Goal: Task Accomplishment & Management: Complete application form

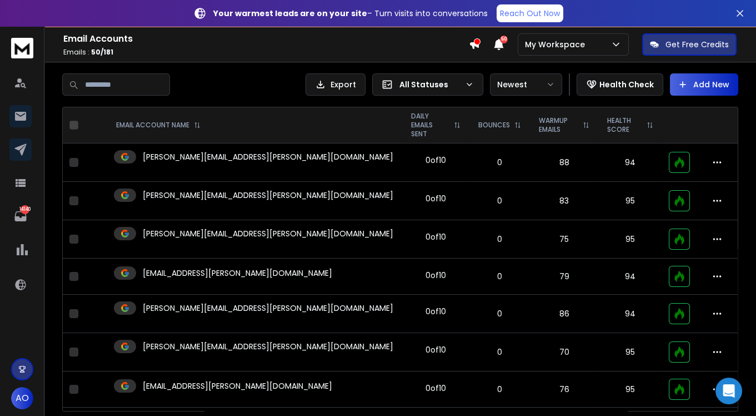
click at [25, 147] on icon at bounding box center [20, 149] width 13 height 13
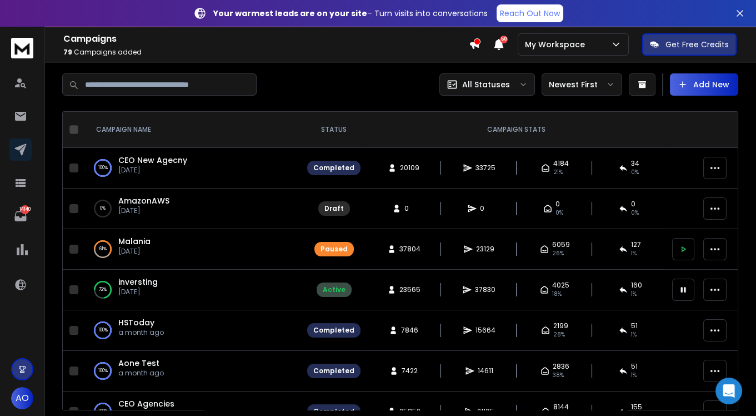
click at [703, 76] on button "Add New" at bounding box center [704, 84] width 68 height 22
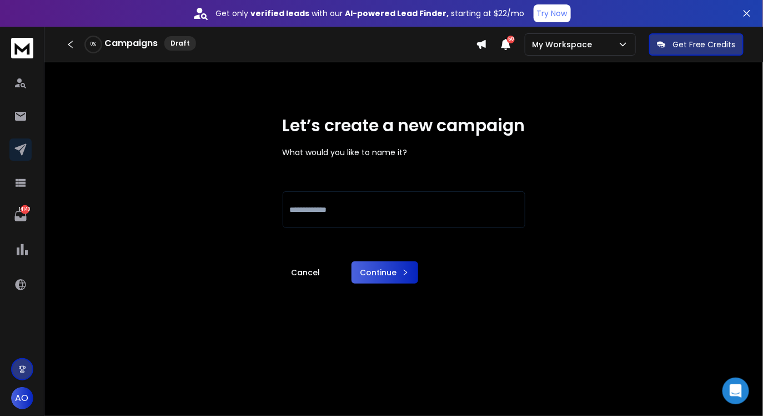
click at [703, 89] on div "Let’s create a new campaign What would you like to name it? Cancel Continue" at bounding box center [381, 155] width 763 height 257
click at [440, 204] on input at bounding box center [404, 209] width 243 height 37
type input "**********"
click at [387, 274] on button "Continue" at bounding box center [385, 272] width 67 height 22
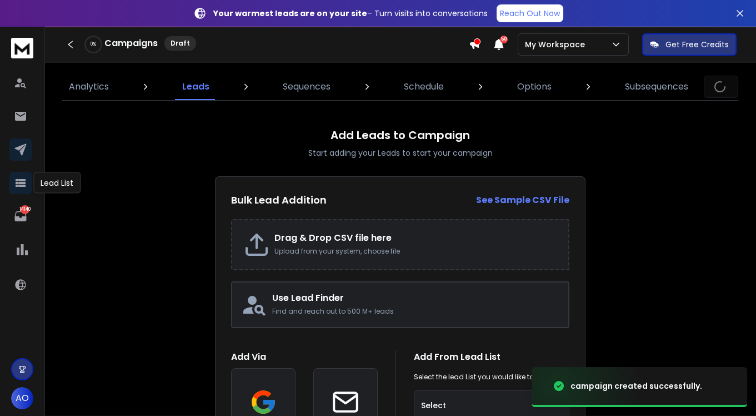
click at [23, 189] on link at bounding box center [20, 183] width 22 height 22
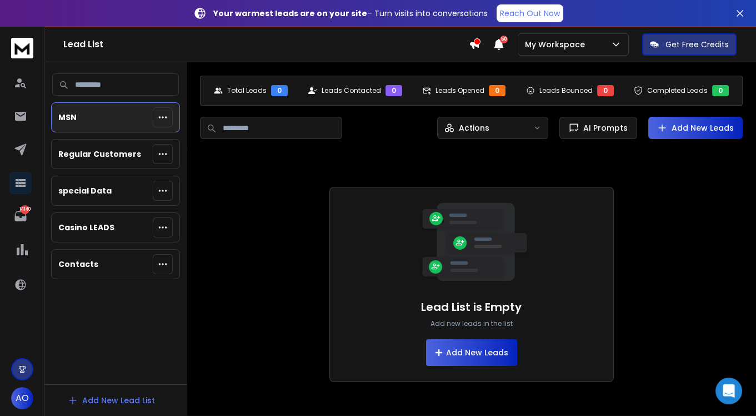
click at [74, 223] on p "Casino LEADS" at bounding box center [86, 227] width 56 height 11
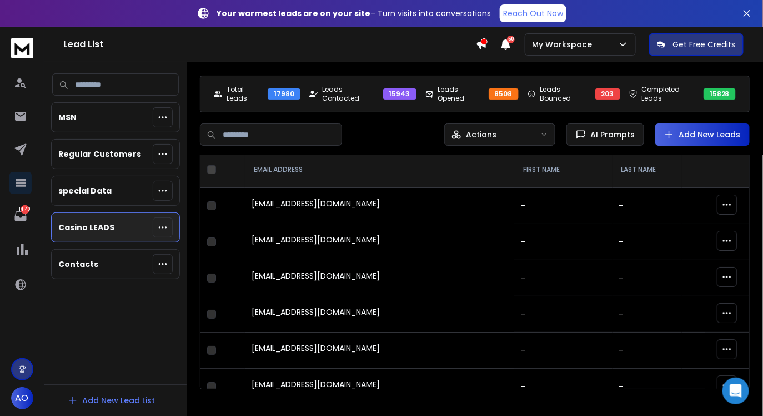
click at [113, 236] on div "Casino LEADS" at bounding box center [115, 227] width 129 height 30
click at [99, 195] on p "special Data" at bounding box center [84, 190] width 53 height 11
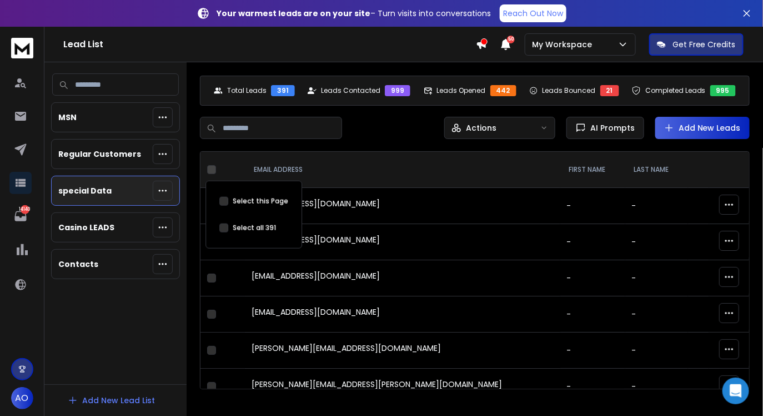
click at [225, 228] on button "Select this Page" at bounding box center [223, 227] width 9 height 9
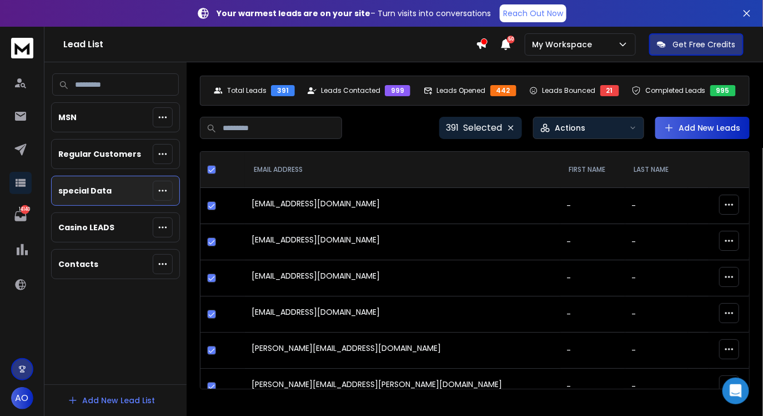
click at [621, 117] on button "Actions" at bounding box center [588, 128] width 111 height 22
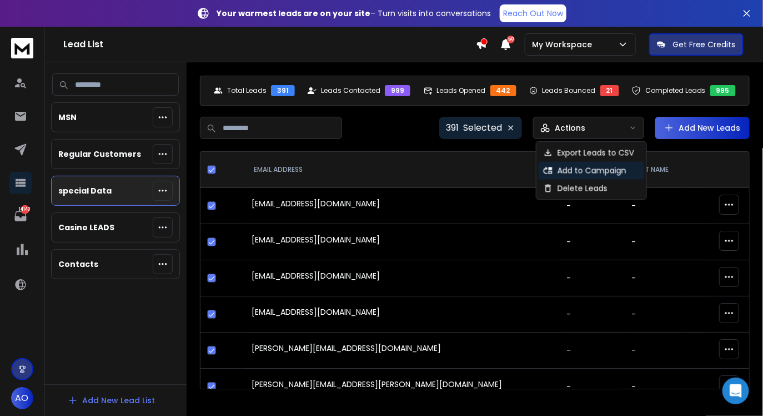
click at [606, 166] on p "Add to Campaign" at bounding box center [592, 170] width 69 height 11
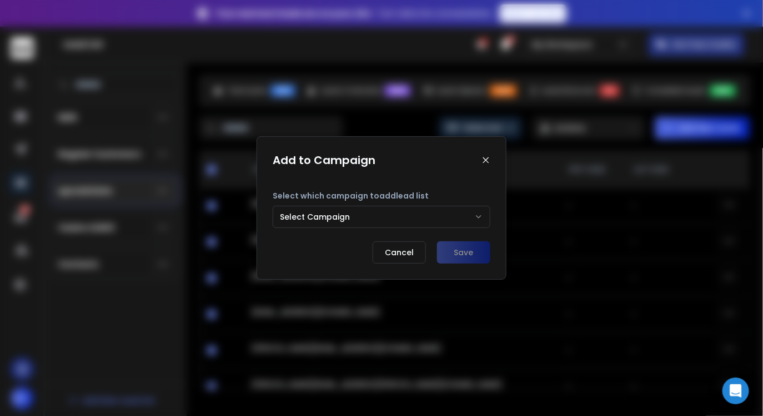
click at [466, 216] on button "Select Campaign" at bounding box center [382, 217] width 218 height 22
click at [417, 217] on button "Select Campaign" at bounding box center [382, 217] width 218 height 22
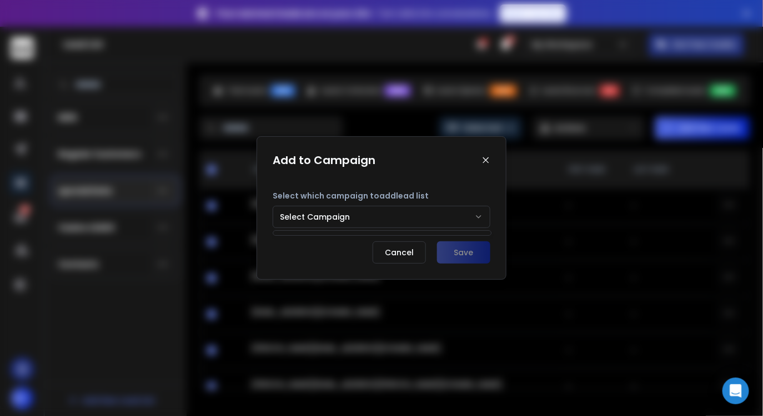
click at [490, 161] on icon at bounding box center [486, 160] width 9 height 9
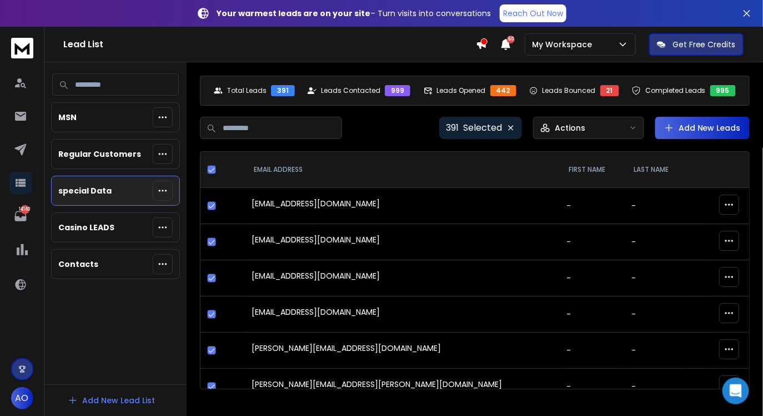
click at [372, 133] on div "391 Selected Actions Add New Leads" at bounding box center [475, 128] width 550 height 22
click at [380, 139] on div "Total Leads 391 Leads Contacted 999 Leads Opened 442 Leads Bounced 21 Completed…" at bounding box center [475, 105] width 577 height 86
click at [542, 130] on button "Actions" at bounding box center [588, 128] width 111 height 22
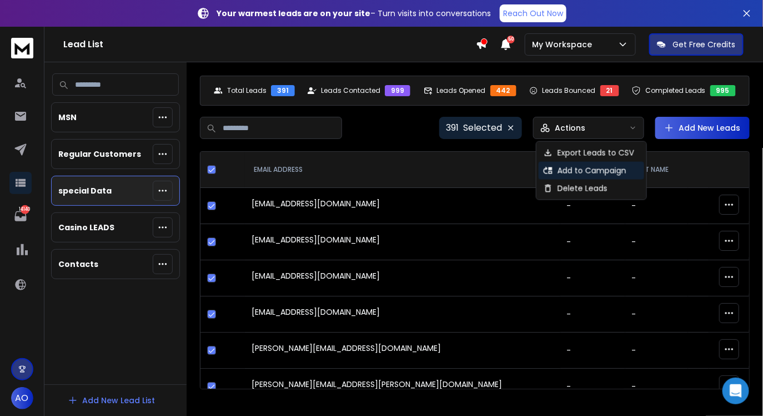
click at [568, 169] on p "Add to Campaign" at bounding box center [592, 170] width 69 height 11
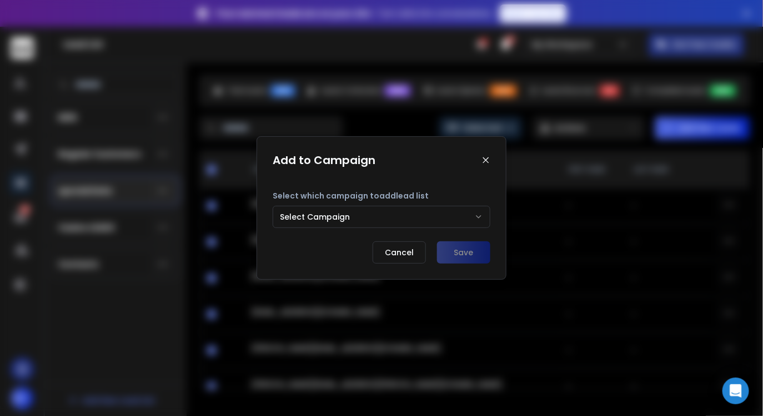
click at [477, 203] on div "Select which campaign to add lead list Select Campaign" at bounding box center [382, 209] width 218 height 38
click at [477, 218] on icon "button" at bounding box center [479, 216] width 9 height 9
click at [489, 161] on icon at bounding box center [486, 160] width 9 height 9
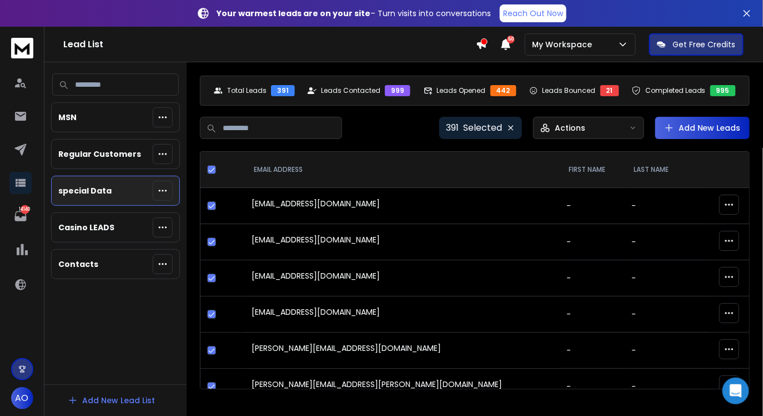
click at [341, 91] on p "Leads Contacted" at bounding box center [350, 90] width 59 height 9
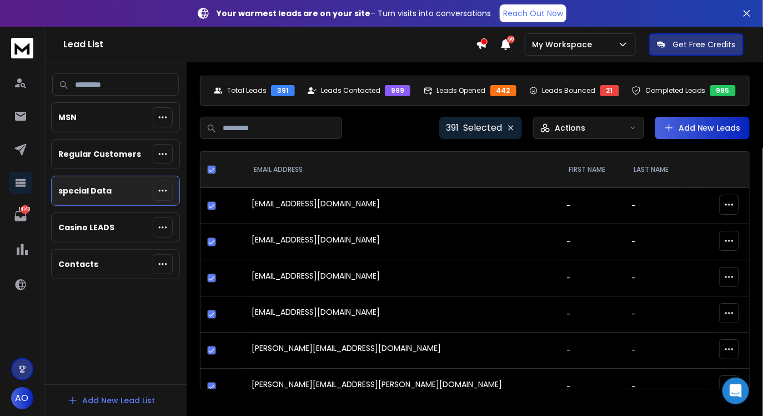
click at [413, 123] on div "391 Selected Actions Add New Leads" at bounding box center [475, 128] width 550 height 22
click at [222, 226] on button "Select this Page" at bounding box center [223, 227] width 9 height 9
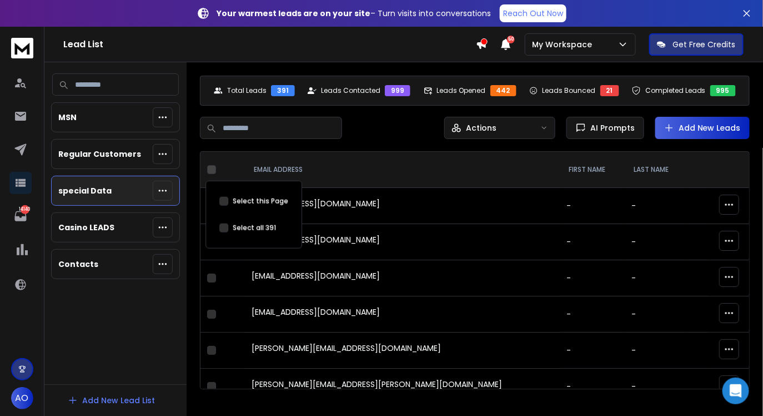
click at [222, 229] on button "Select this Page" at bounding box center [223, 227] width 9 height 9
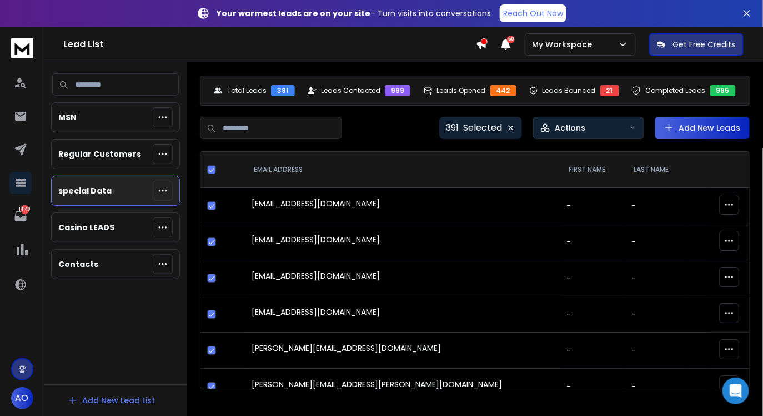
click at [577, 124] on p "Actions" at bounding box center [570, 127] width 31 height 11
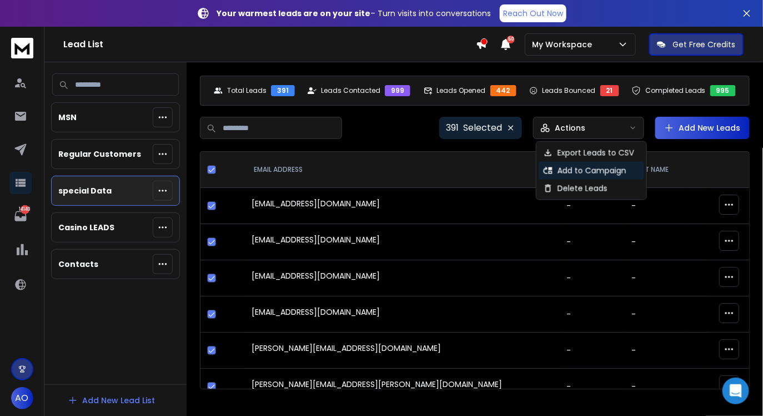
click at [579, 168] on p "Add to Campaign" at bounding box center [592, 170] width 69 height 11
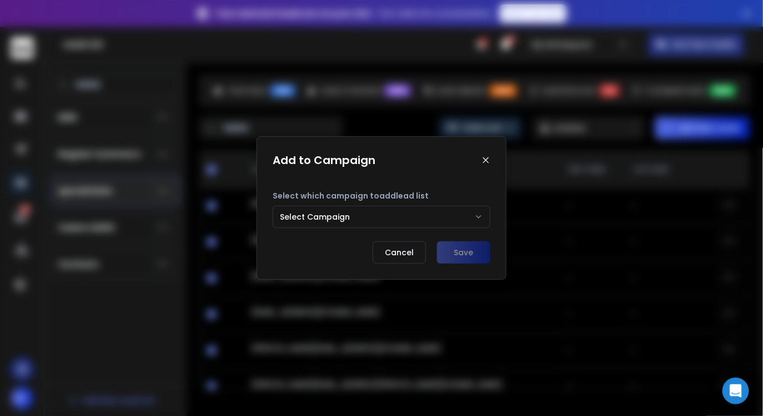
click at [479, 208] on button "Select Campaign" at bounding box center [382, 217] width 218 height 22
click at [463, 256] on button "Save" at bounding box center [463, 252] width 53 height 22
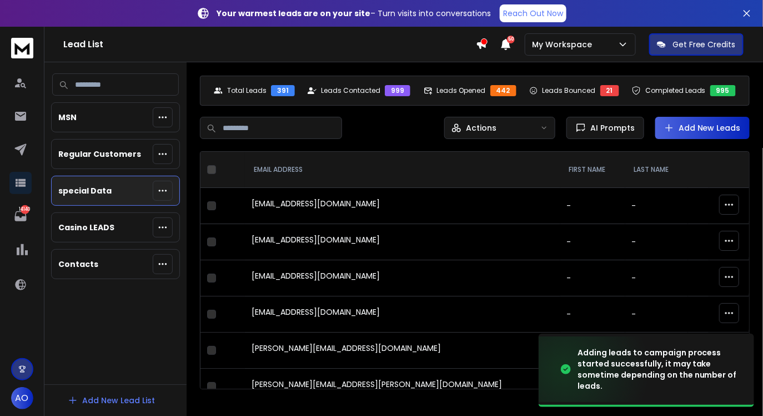
click at [99, 152] on p "Regular Customers" at bounding box center [99, 153] width 83 height 11
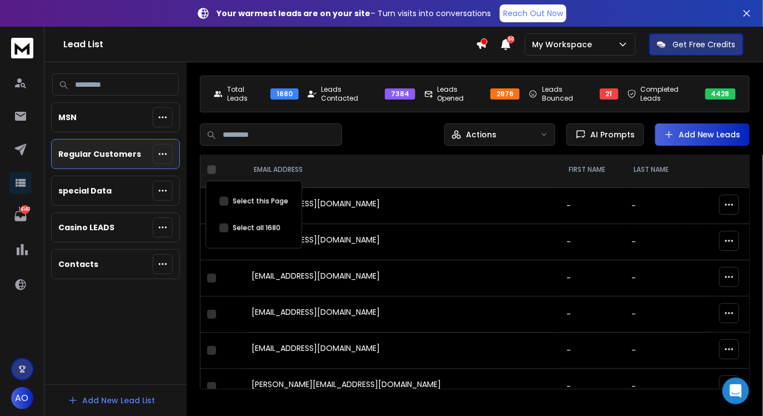
click at [226, 227] on button "Select this Page" at bounding box center [223, 227] width 9 height 9
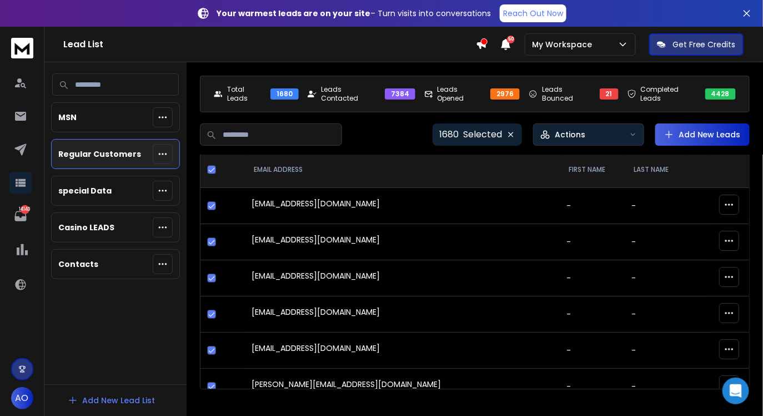
click at [572, 129] on p "Actions" at bounding box center [570, 134] width 31 height 11
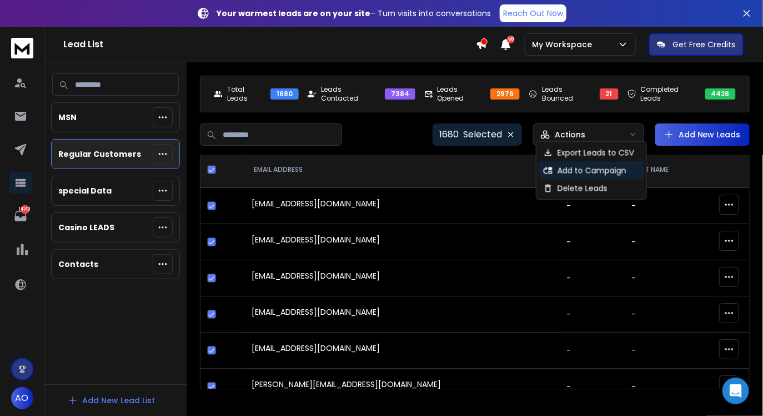
click at [567, 172] on p "Add to Campaign" at bounding box center [592, 170] width 69 height 11
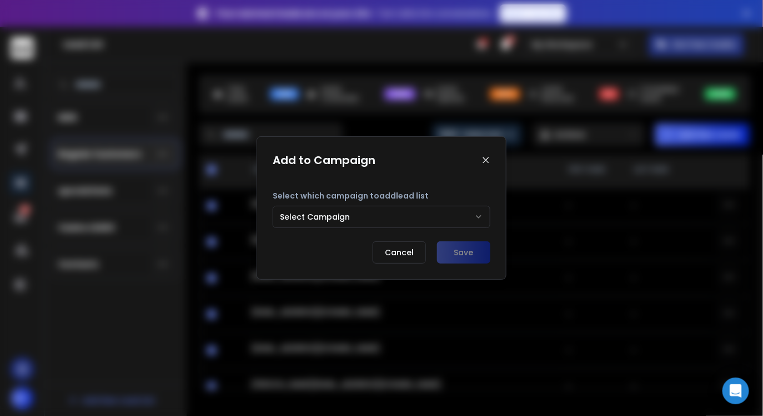
click at [380, 221] on button "Select Campaign" at bounding box center [382, 217] width 218 height 22
click at [476, 263] on div "Add to Campaign Select which campaign to add lead list Revoluationary Campaign …" at bounding box center [382, 207] width 250 height 143
click at [465, 252] on button "Save" at bounding box center [463, 252] width 53 height 22
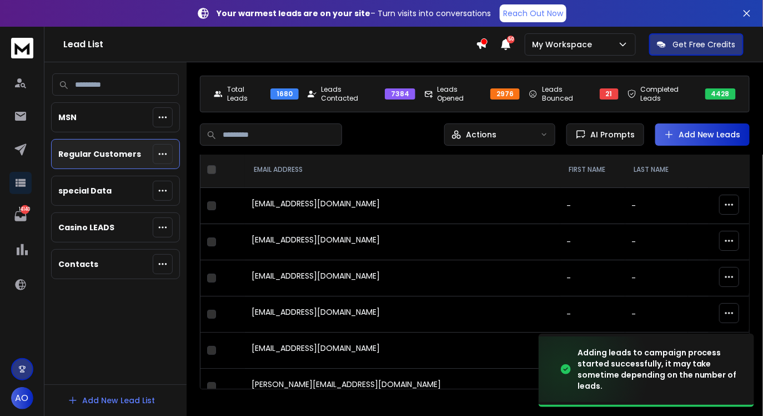
click at [129, 268] on div "Contacts" at bounding box center [115, 264] width 129 height 30
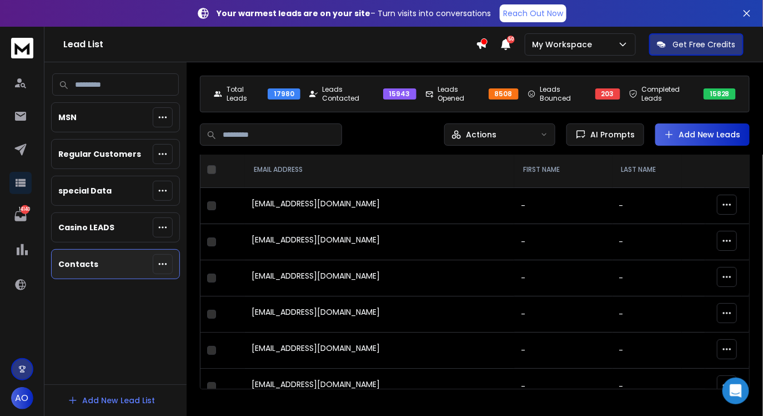
click at [67, 118] on p "MSN" at bounding box center [67, 117] width 18 height 11
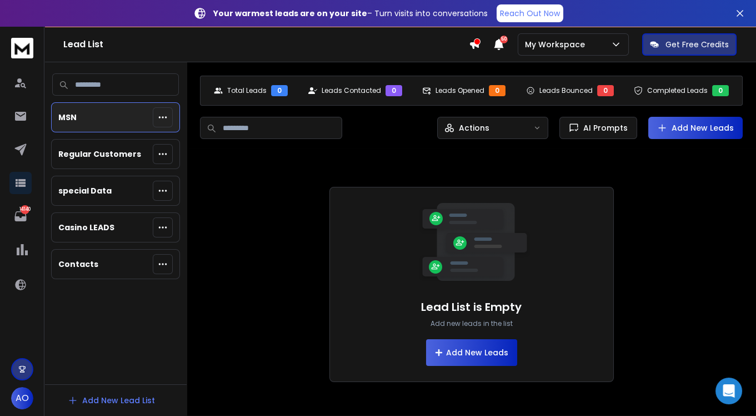
click at [112, 147] on div "Regular Customers" at bounding box center [115, 154] width 129 height 30
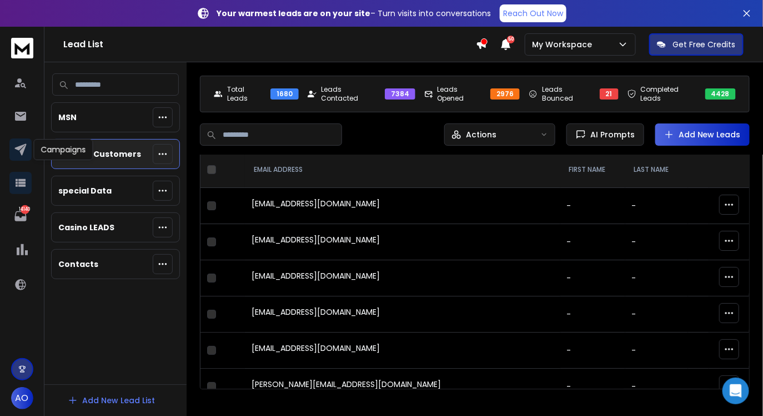
click at [24, 153] on icon at bounding box center [20, 149] width 13 height 13
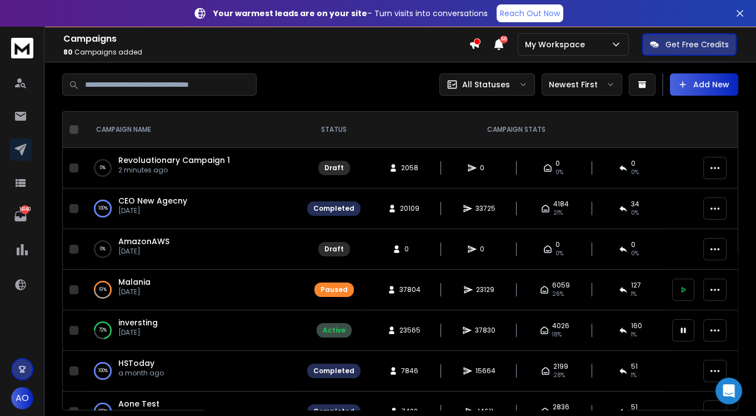
click at [161, 161] on span "Revoluationary Campaign 1" at bounding box center [174, 159] width 112 height 11
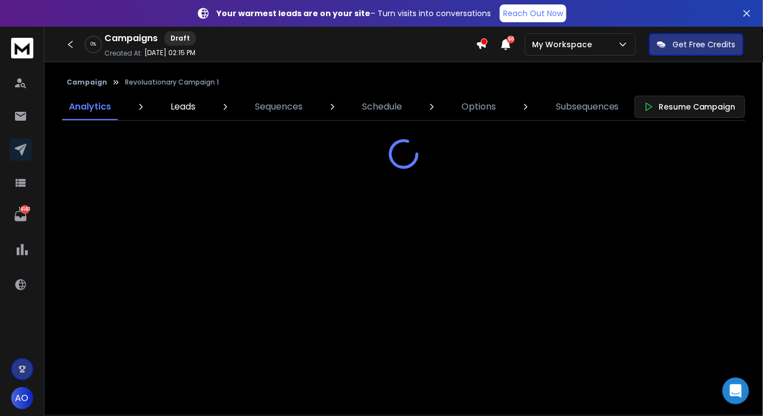
click at [183, 109] on p "Leads" at bounding box center [183, 106] width 25 height 13
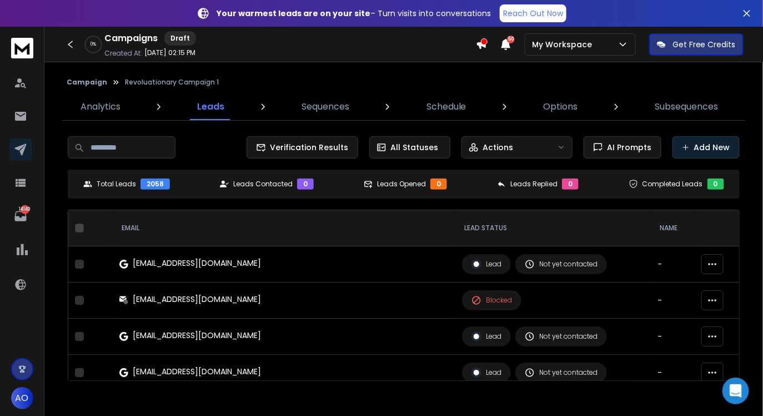
click at [693, 146] on button "Add New" at bounding box center [706, 147] width 67 height 22
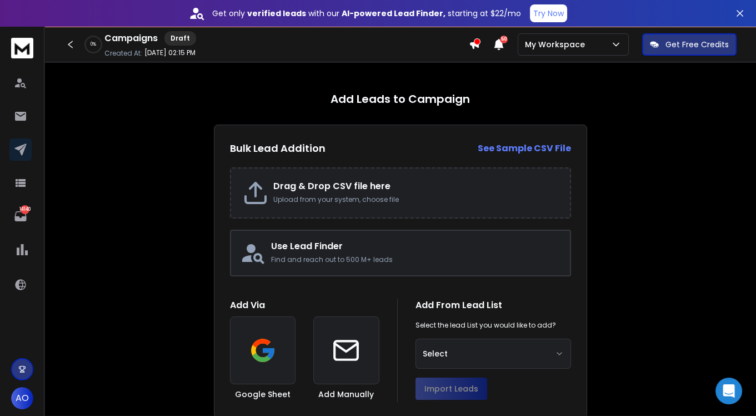
click at [431, 188] on h2 "Drag & Drop CSV file here" at bounding box center [416, 185] width 286 height 13
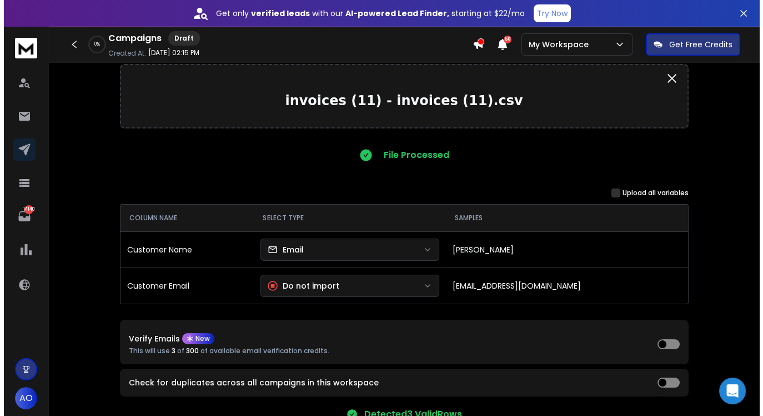
scroll to position [46, 0]
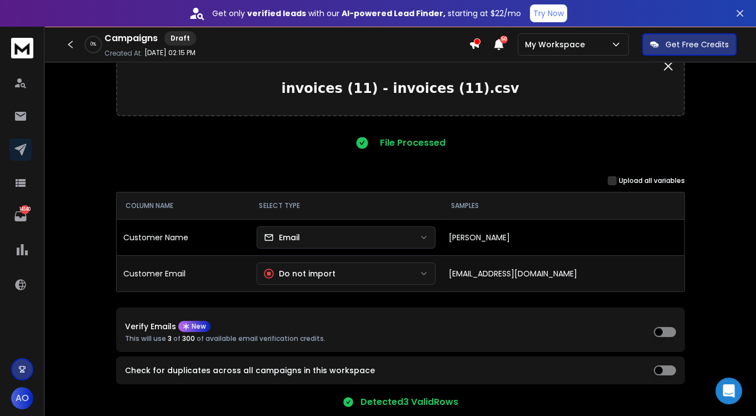
click at [360, 271] on button "Do not import" at bounding box center [346, 273] width 178 height 22
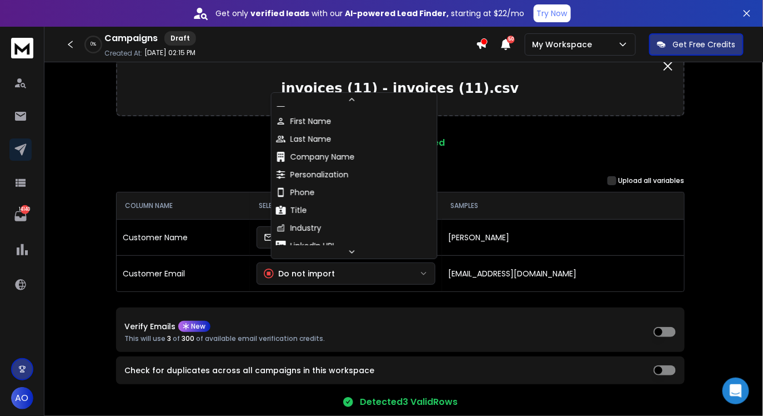
scroll to position [0, 0]
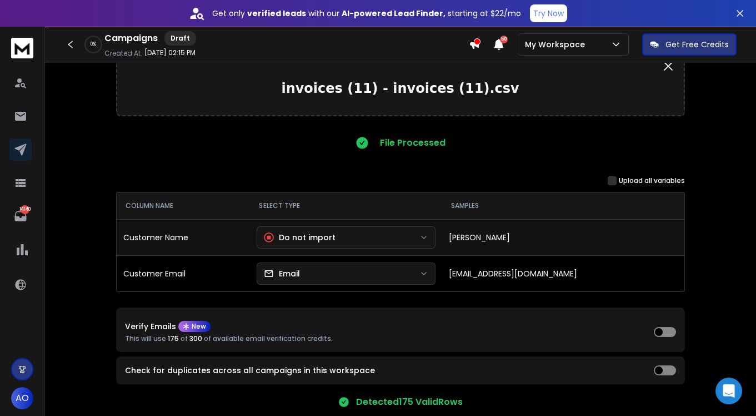
click at [390, 238] on button "Do not import" at bounding box center [346, 237] width 178 height 22
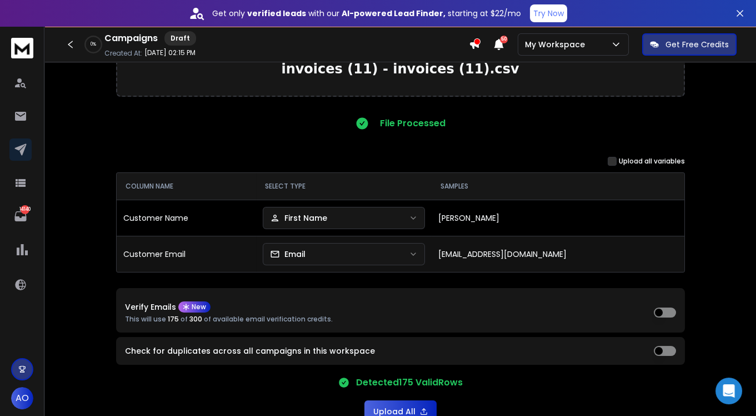
scroll to position [89, 0]
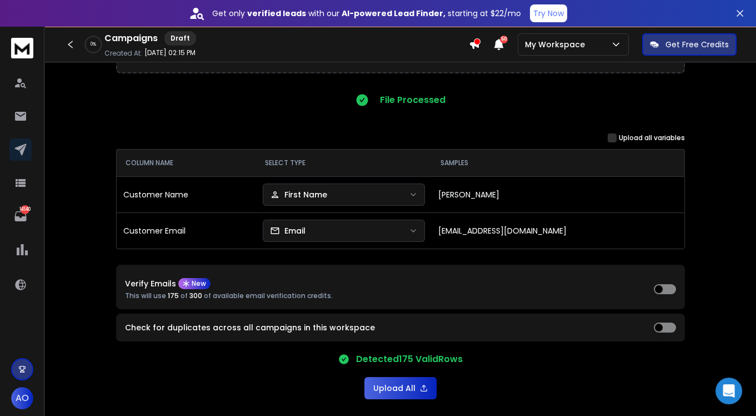
click at [397, 391] on button "Upload All" at bounding box center [401, 388] width 72 height 22
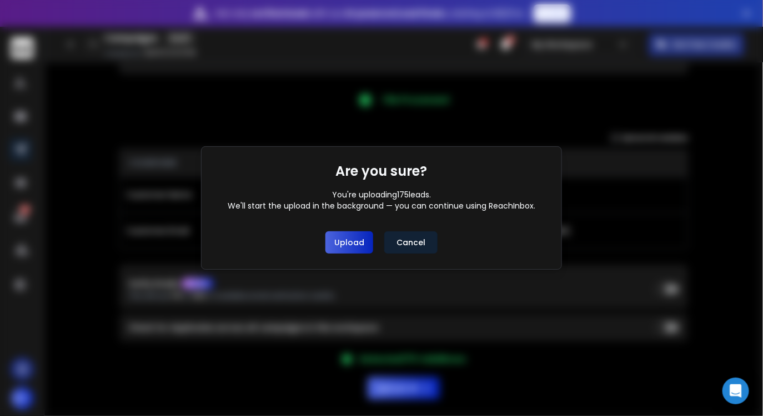
click at [358, 238] on button "Upload" at bounding box center [350, 242] width 48 height 22
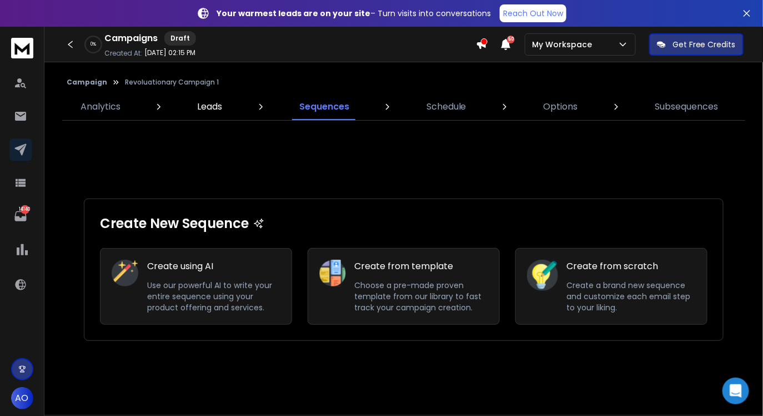
click at [203, 108] on p "Leads" at bounding box center [209, 106] width 25 height 13
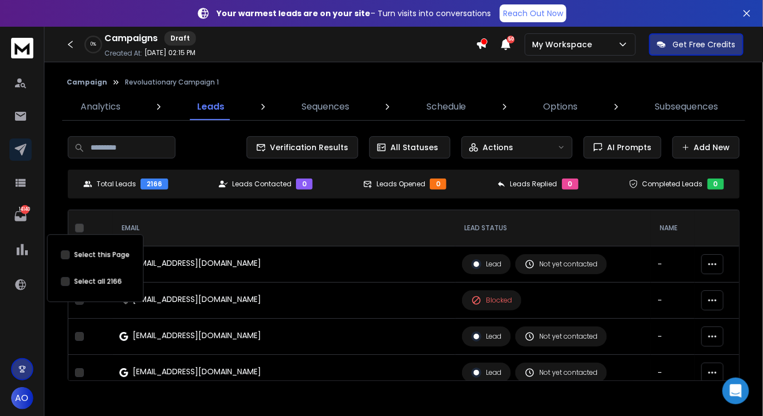
click at [67, 283] on button "Select this Page" at bounding box center [65, 281] width 9 height 9
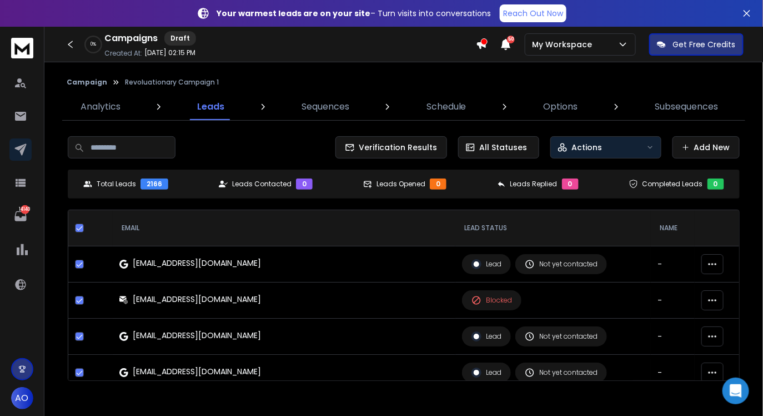
click at [622, 143] on div "Actions" at bounding box center [600, 147] width 84 height 11
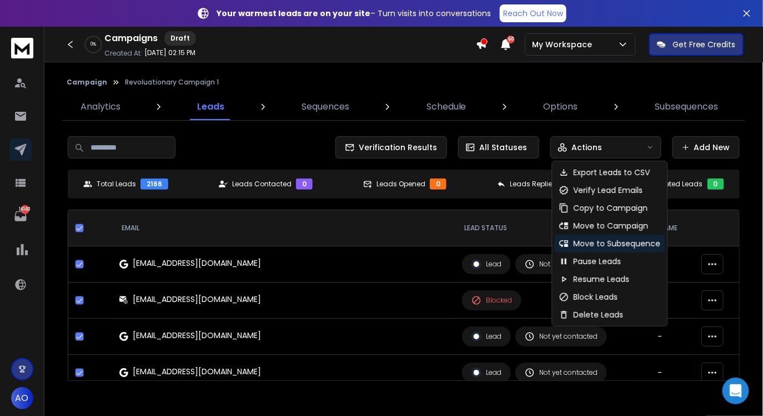
click at [623, 247] on p "Move to Subsequence" at bounding box center [617, 243] width 87 height 11
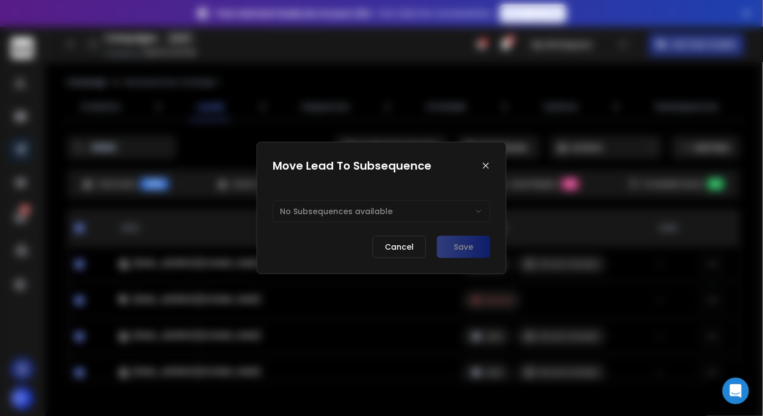
click at [488, 166] on icon at bounding box center [486, 165] width 9 height 9
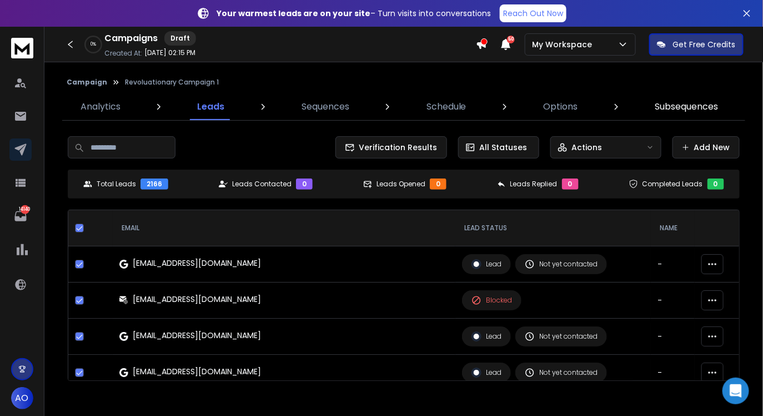
click at [677, 106] on p "Subsequences" at bounding box center [686, 106] width 63 height 13
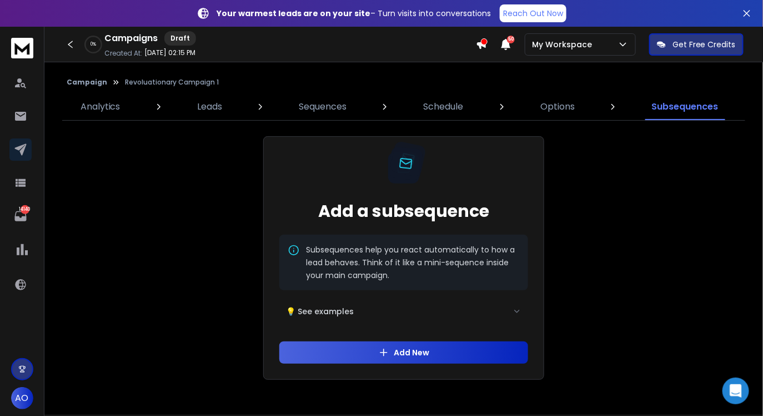
click at [210, 278] on div "Add a subsequence Subsequences help you react automatically to how a lead behav…" at bounding box center [404, 257] width 675 height 243
click at [200, 176] on div "Add a subsequence Subsequences help you react automatically to how a lead behav…" at bounding box center [404, 257] width 675 height 243
click at [685, 251] on div "Add a subsequence Subsequences help you react automatically to how a lead behav…" at bounding box center [404, 257] width 675 height 243
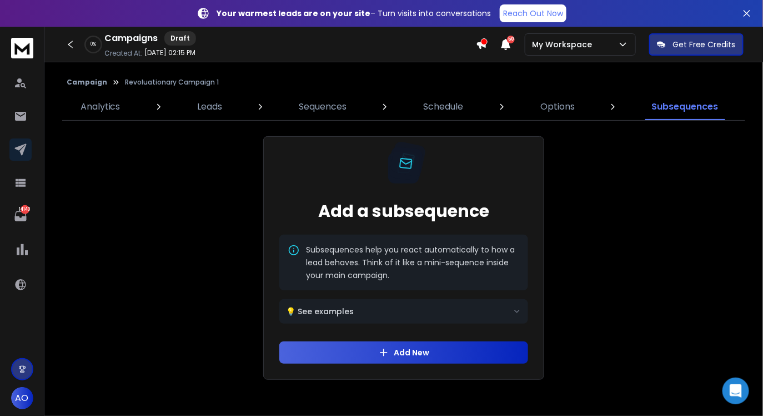
click at [348, 315] on span "💡 See examples" at bounding box center [320, 311] width 68 height 11
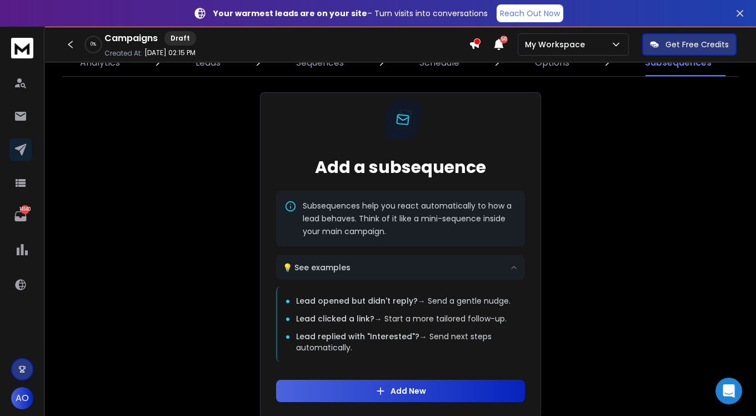
scroll to position [49, 0]
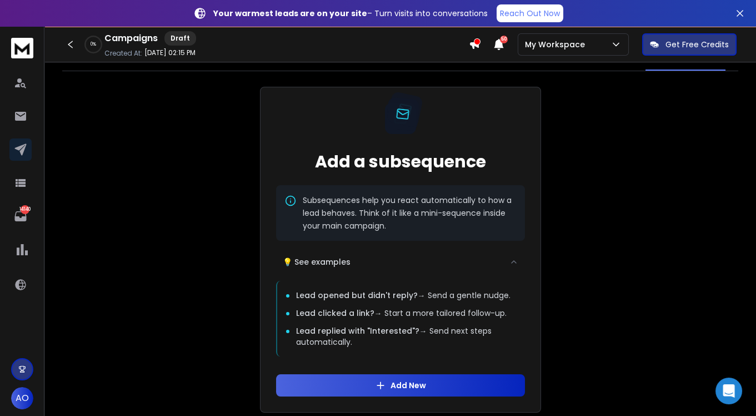
click at [699, 360] on div "Add a subsequence Subsequences help you react automatically to how a lead behav…" at bounding box center [400, 250] width 667 height 326
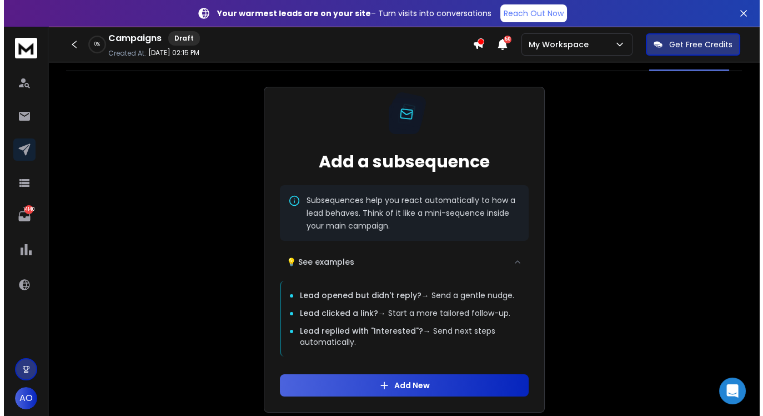
scroll to position [0, 0]
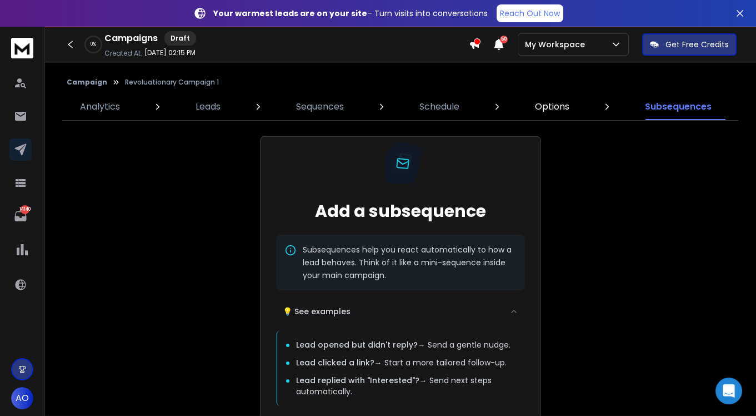
click at [543, 102] on p "Options" at bounding box center [552, 106] width 34 height 13
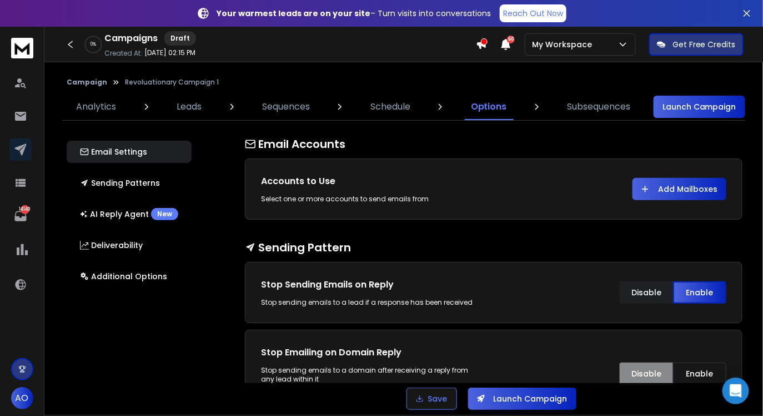
click at [682, 186] on button "Add Mailboxes" at bounding box center [680, 189] width 94 height 22
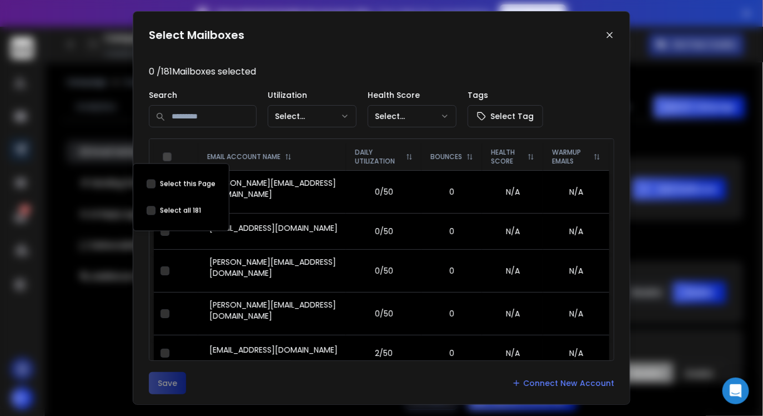
click at [149, 211] on button "Select this Page" at bounding box center [151, 210] width 9 height 9
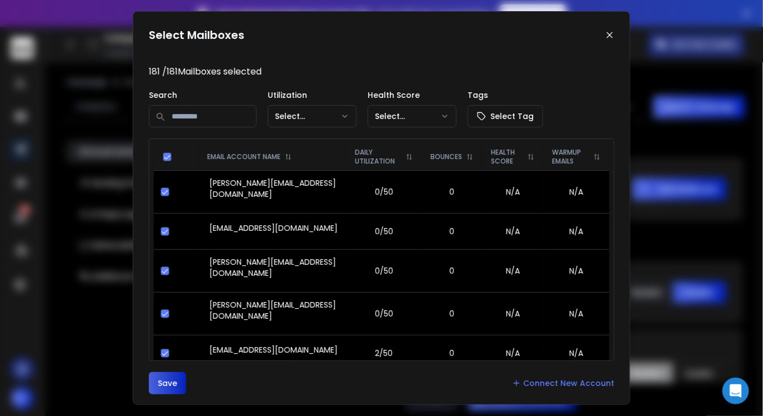
click at [168, 388] on button "Save" at bounding box center [167, 383] width 37 height 22
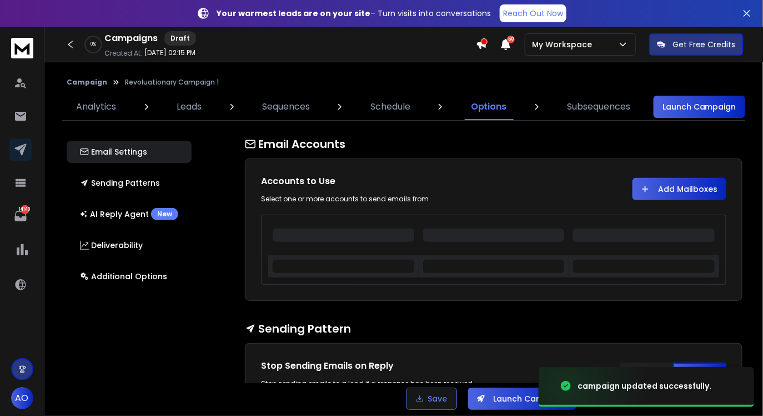
click at [652, 190] on button "Add Mailboxes" at bounding box center [680, 189] width 94 height 22
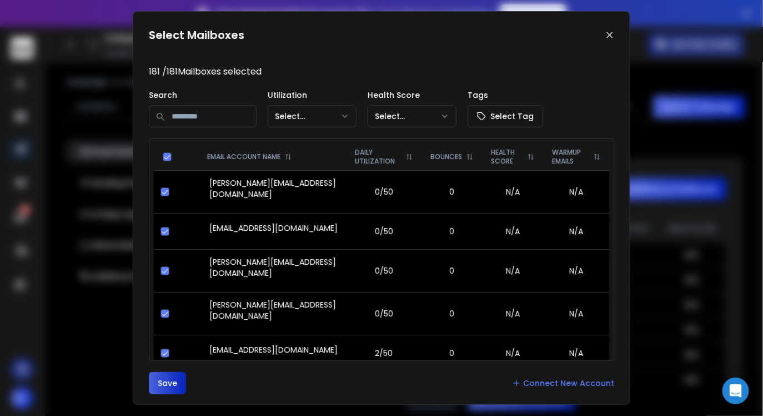
click at [184, 117] on input at bounding box center [203, 116] width 108 height 22
type input "***"
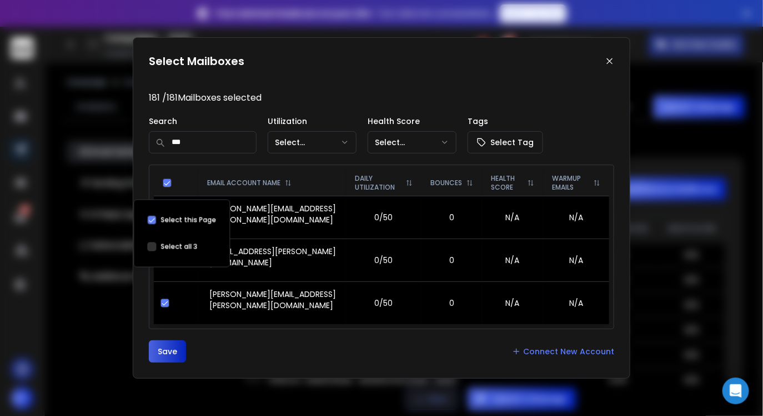
click at [167, 224] on div "Select this Page" at bounding box center [181, 220] width 69 height 22
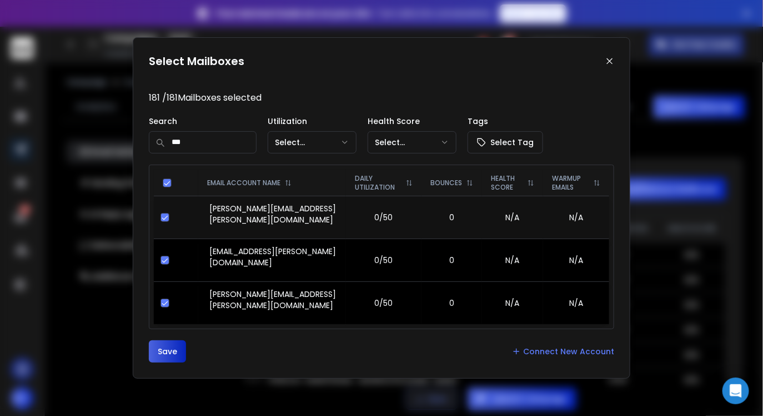
click at [168, 222] on button "button" at bounding box center [165, 217] width 9 height 9
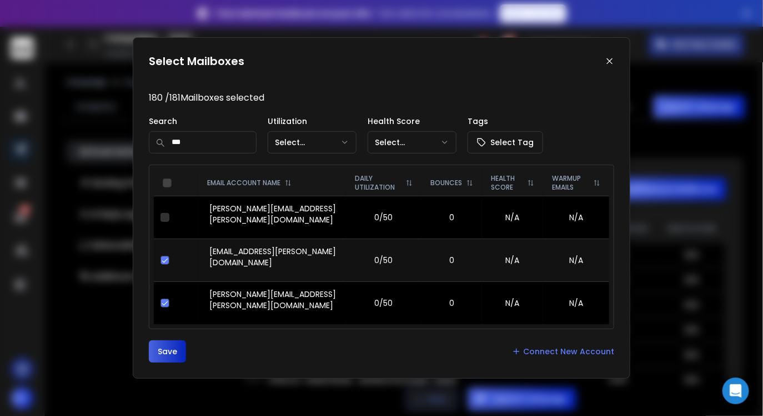
click at [167, 262] on button "button" at bounding box center [165, 260] width 9 height 9
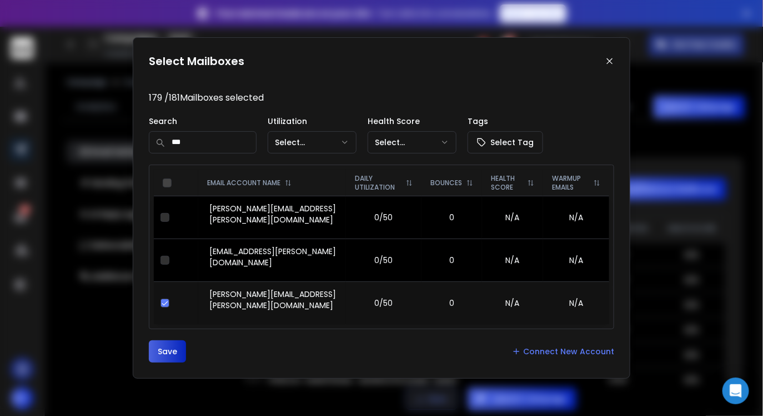
click at [166, 298] on button "button" at bounding box center [165, 302] width 9 height 9
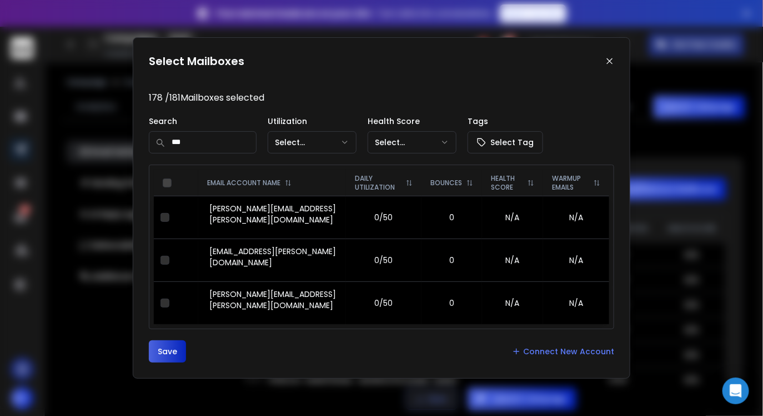
click at [174, 340] on button "Save" at bounding box center [167, 351] width 37 height 22
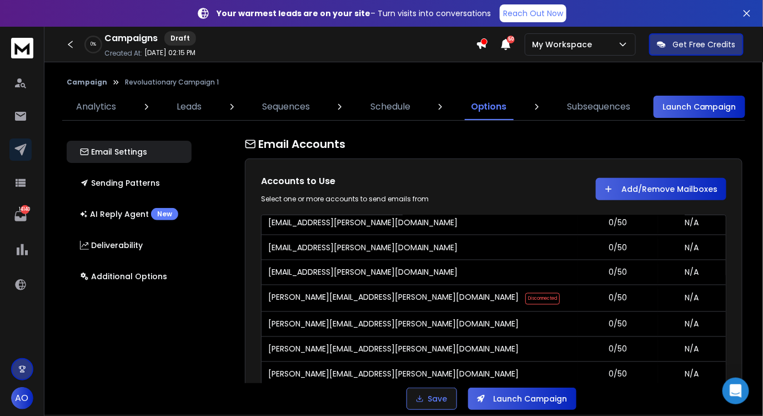
scroll to position [2142, 0]
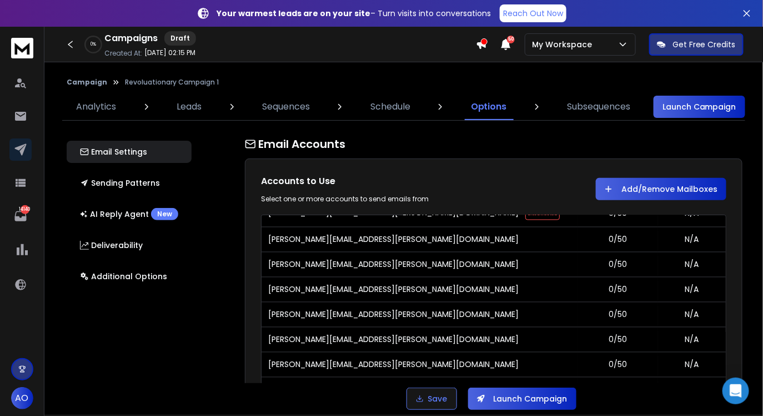
click at [184, 321] on div "Email Settings Sending Patterns AI Reply Agent New Deliverability Additional Op…" at bounding box center [429, 259] width 725 height 247
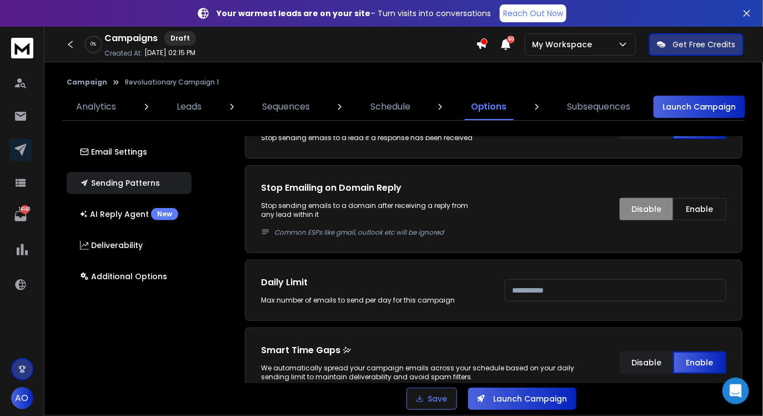
scroll to position [421, 0]
click at [519, 290] on input "***" at bounding box center [616, 289] width 222 height 22
type input "****"
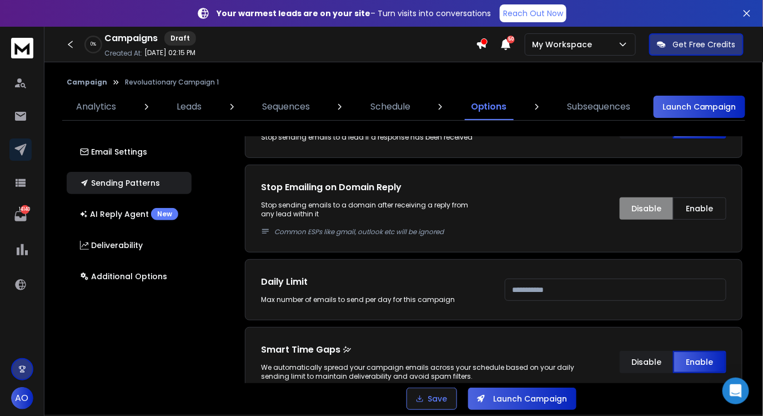
paste input "****"
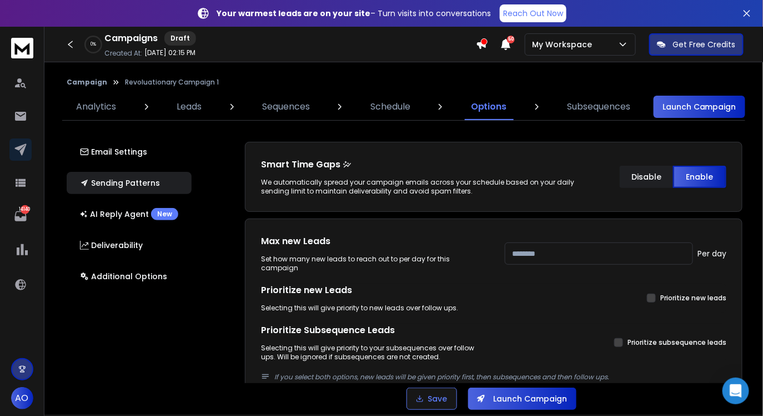
scroll to position [612, 0]
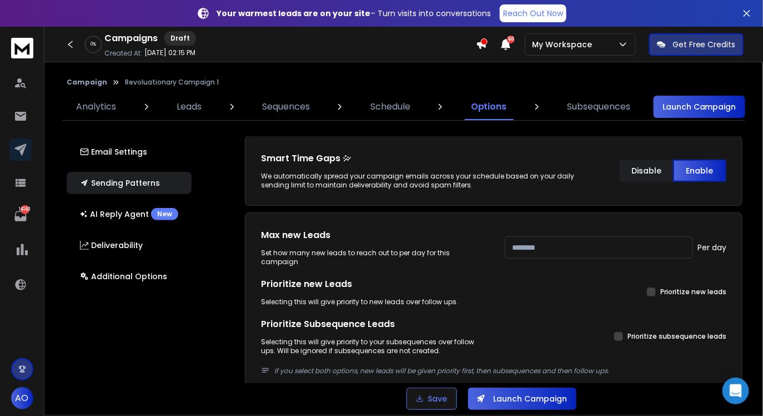
type input "****"
click at [536, 250] on input "***" at bounding box center [599, 247] width 188 height 22
paste input "*"
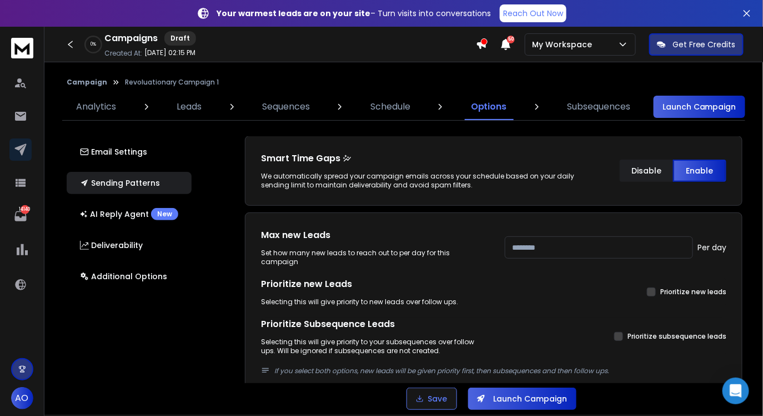
type input "****"
click at [192, 324] on div "Email Settings Sending Patterns AI Reply Agent New Deliverability Additional Op…" at bounding box center [429, 259] width 725 height 247
click at [196, 317] on div "Email Settings Sending Patterns AI Reply Agent New Deliverability Additional Op…" at bounding box center [429, 259] width 725 height 247
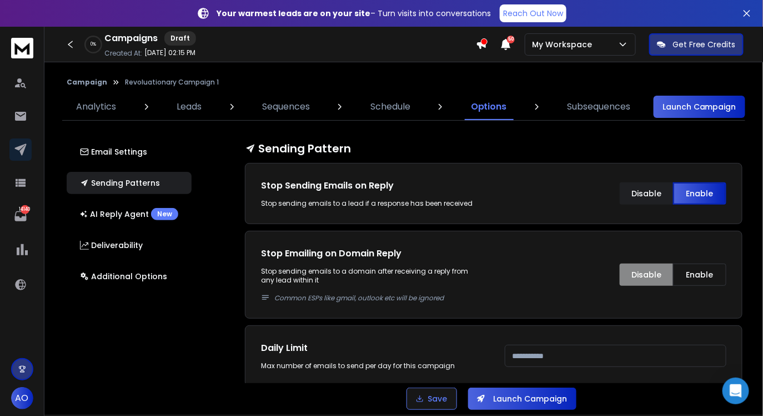
scroll to position [357, 0]
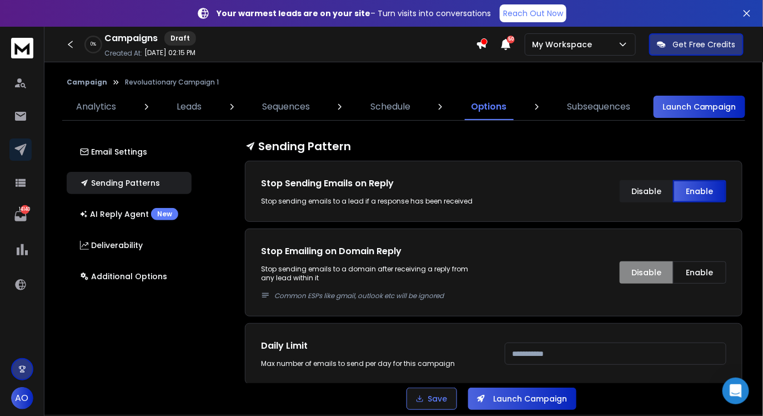
click at [276, 305] on div "Stop Emailing on Domain Reply Stop sending emails to a domain after receiving a…" at bounding box center [494, 272] width 498 height 88
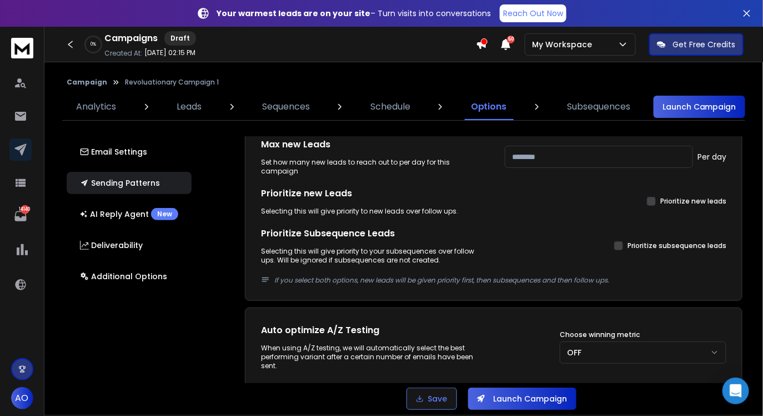
scroll to position [704, 0]
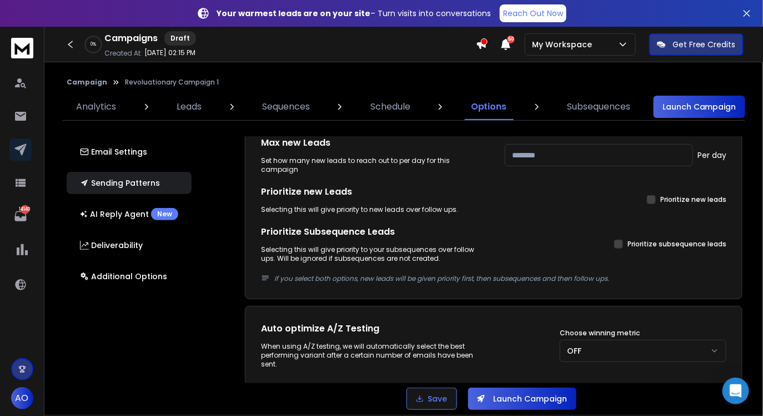
click at [650, 197] on button "Prioritize new leads" at bounding box center [651, 199] width 9 height 9
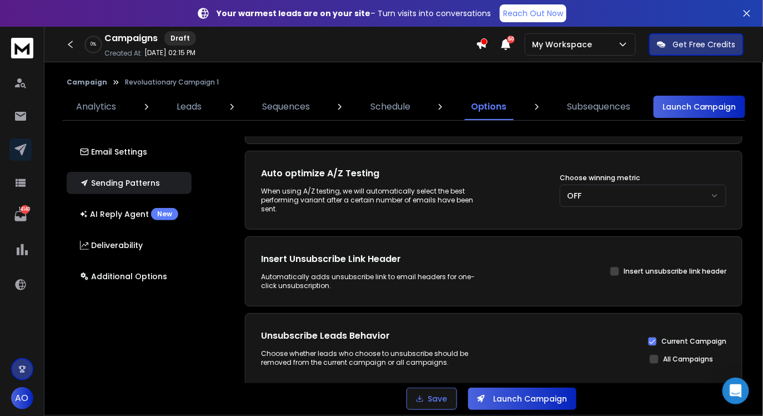
scroll to position [844, 0]
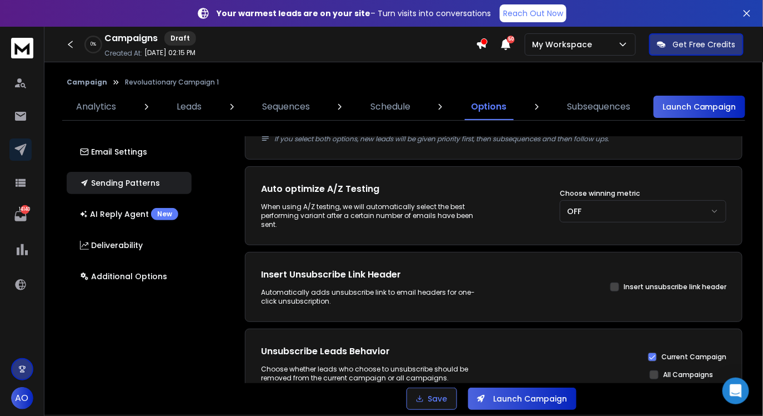
click at [639, 215] on button "OFF" at bounding box center [643, 211] width 167 height 22
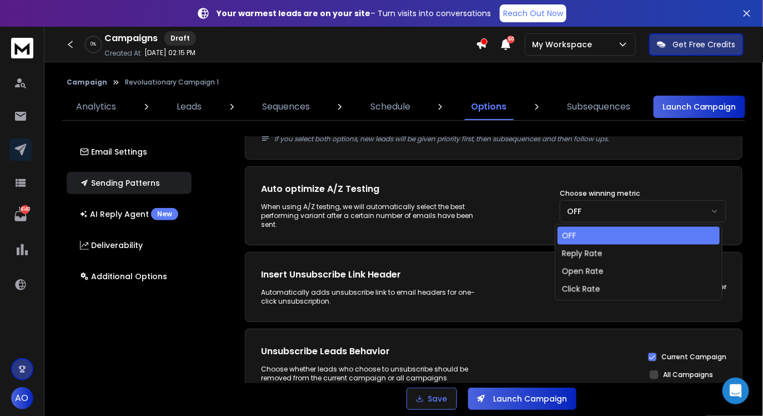
select select "*********"
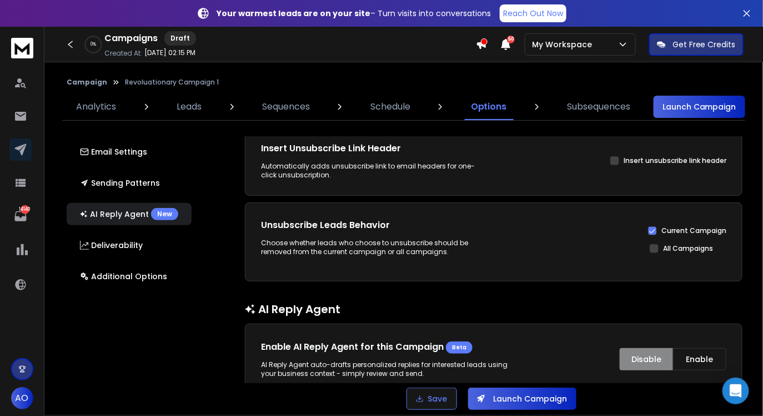
scroll to position [967, 0]
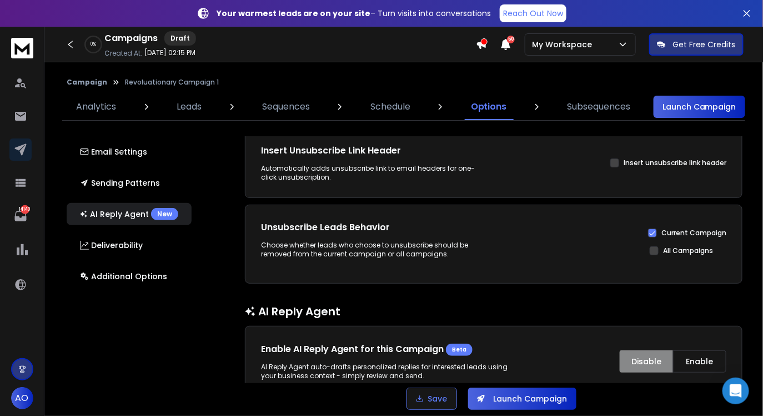
click at [648, 232] on button "Choose winning metric" at bounding box center [652, 232] width 9 height 9
click at [648, 231] on button "Choose winning metric" at bounding box center [652, 232] width 9 height 9
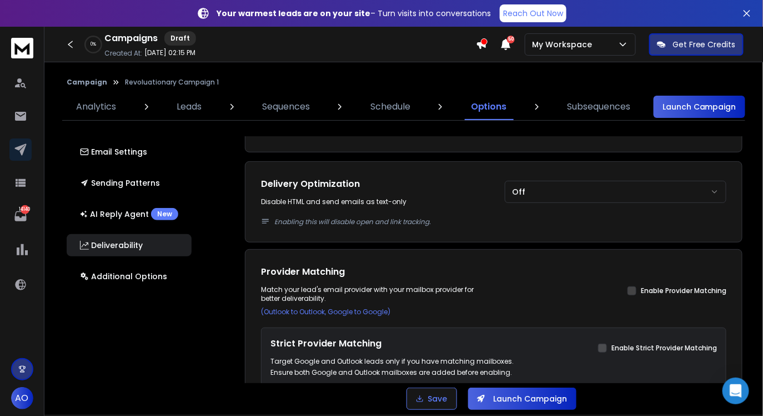
scroll to position [1400, 0]
click at [543, 184] on button "Off" at bounding box center [616, 192] width 222 height 22
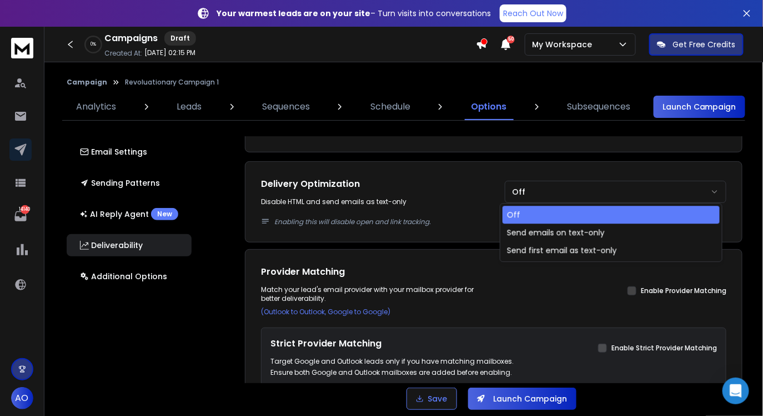
click at [237, 278] on div "Email Accounts Accounts to Use Select one or more accounts to send emails from …" at bounding box center [500, 259] width 582 height 247
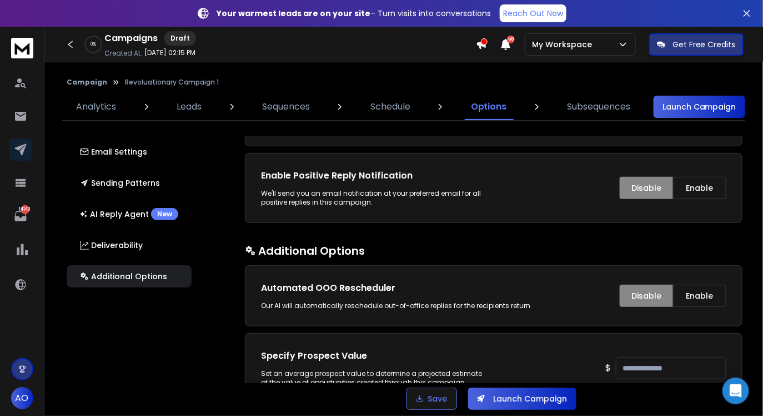
scroll to position [1907, 0]
click at [694, 176] on button "Enable" at bounding box center [699, 187] width 53 height 22
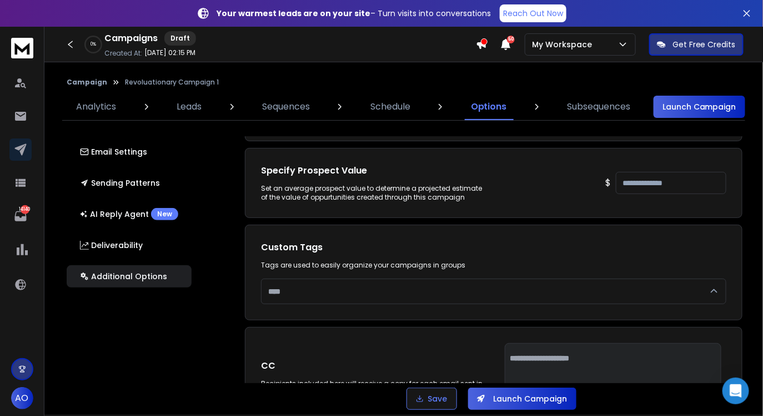
scroll to position [2139, 0]
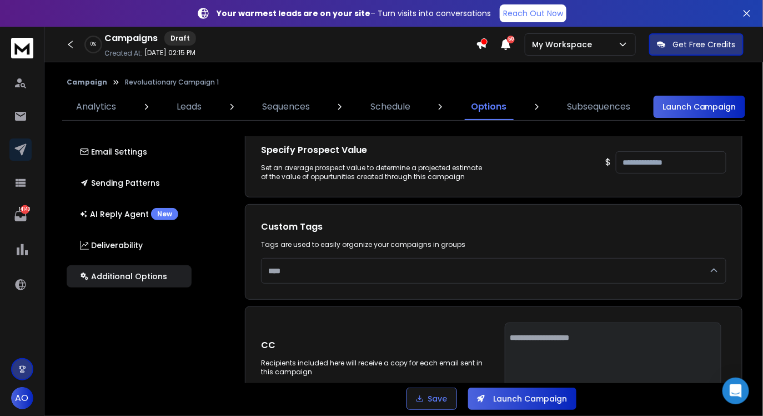
click at [517, 262] on div at bounding box center [494, 271] width 466 height 26
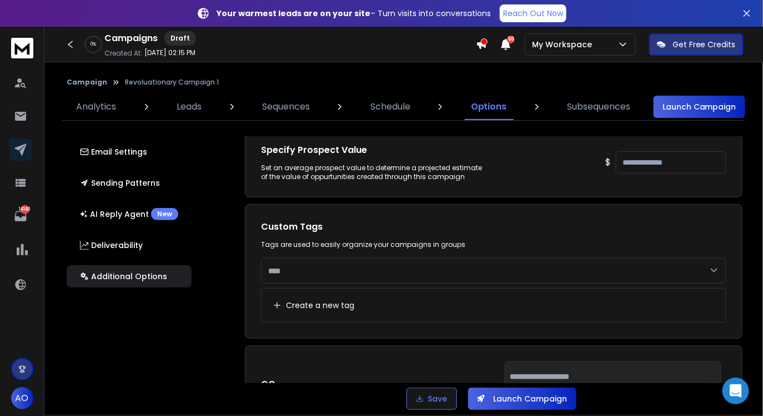
click at [517, 262] on div at bounding box center [494, 271] width 466 height 26
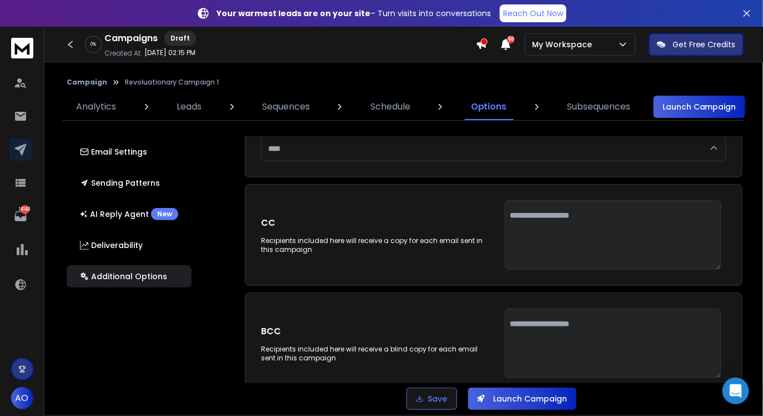
scroll to position [2267, 0]
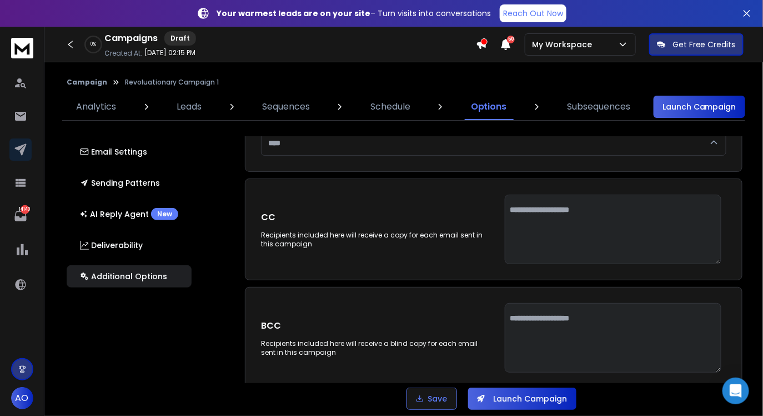
click at [518, 401] on button "Launch Campaign" at bounding box center [522, 398] width 108 height 22
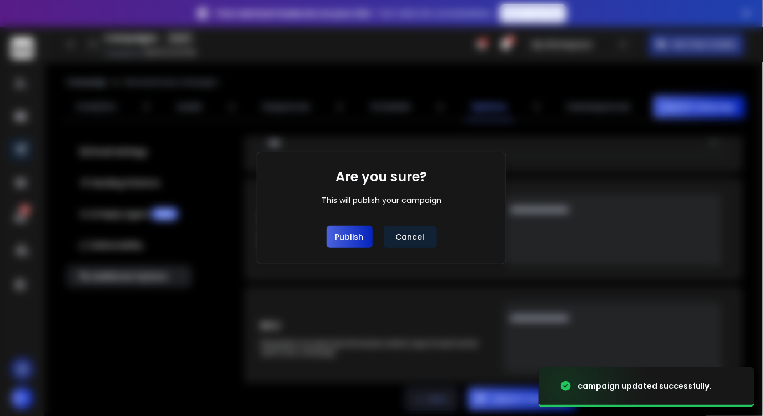
click at [335, 231] on button "Publish" at bounding box center [350, 237] width 46 height 22
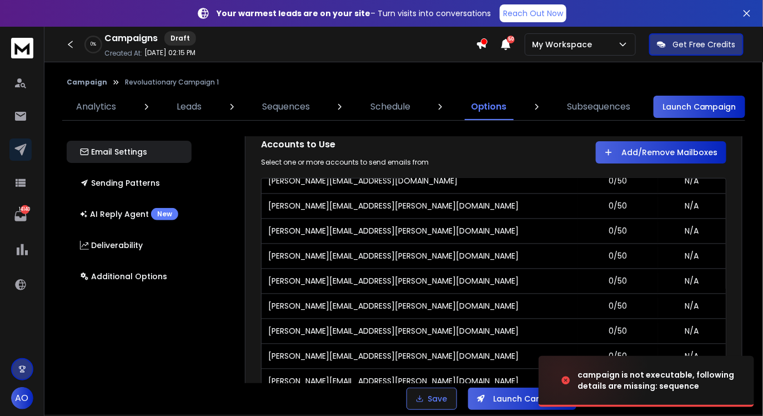
scroll to position [736, 0]
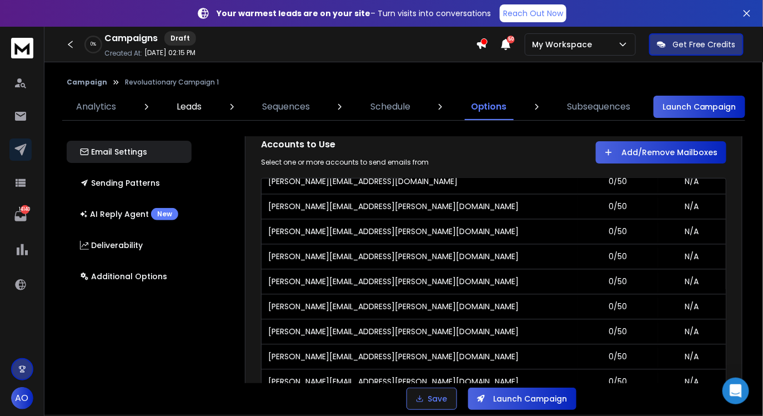
click at [179, 110] on p "Leads" at bounding box center [189, 106] width 25 height 13
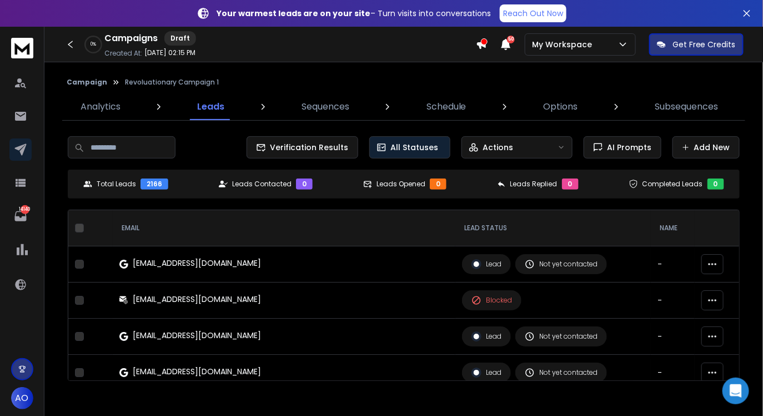
click at [421, 150] on p "All Statuses" at bounding box center [415, 147] width 48 height 11
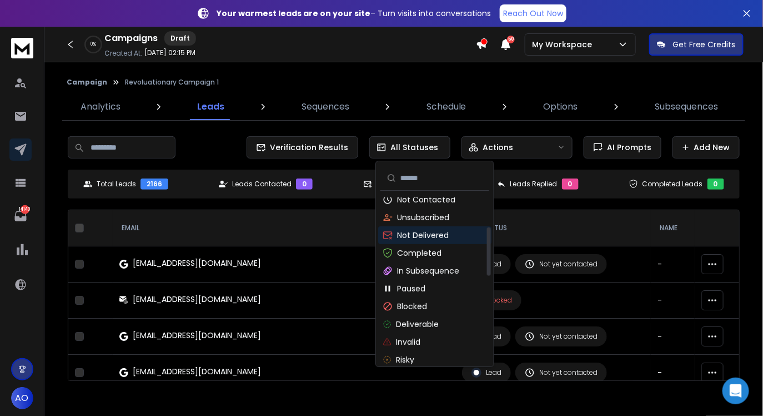
scroll to position [101, 0]
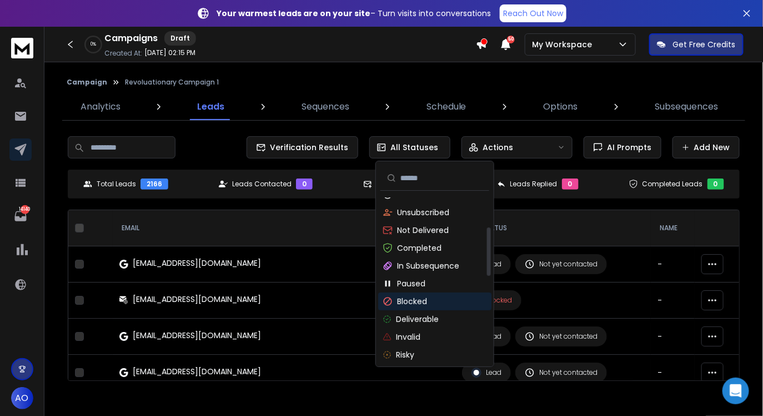
click at [434, 305] on div "Blocked" at bounding box center [434, 301] width 113 height 18
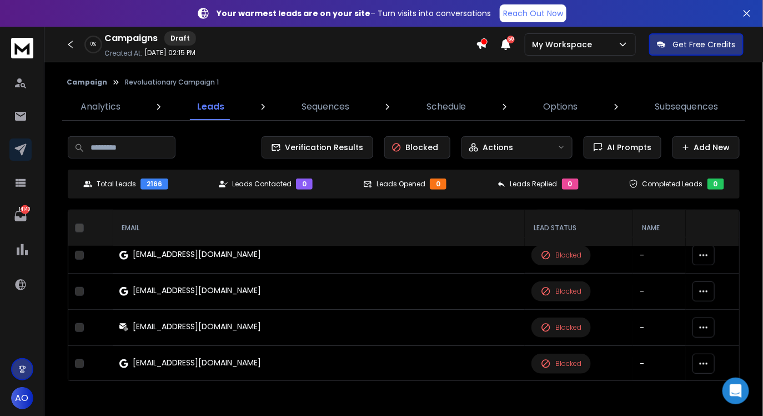
scroll to position [301, 0]
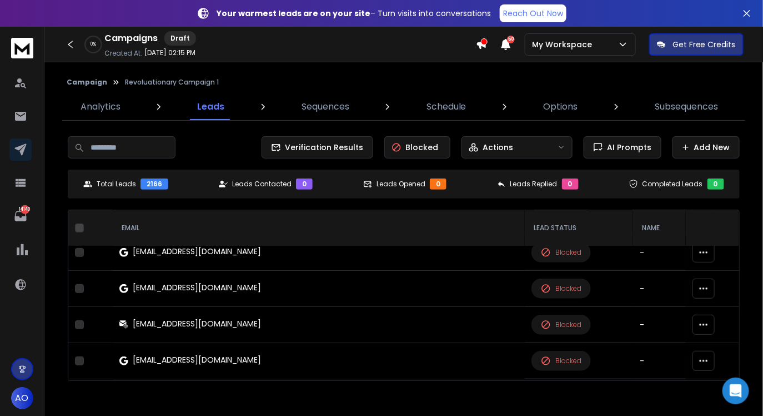
click at [541, 320] on div "Blocked" at bounding box center [561, 325] width 41 height 10
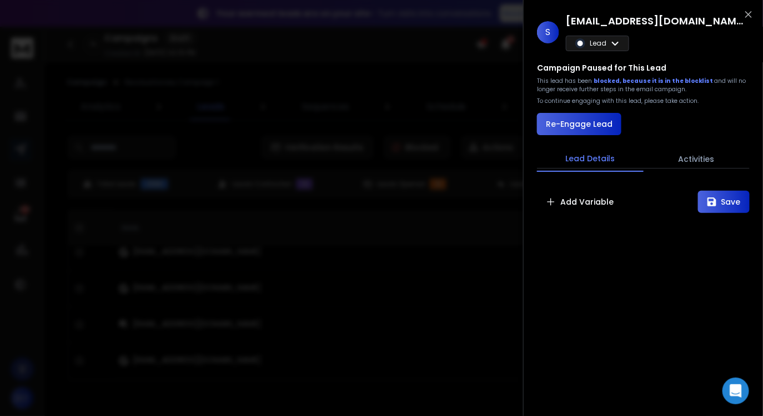
click at [410, 210] on div at bounding box center [381, 208] width 763 height 416
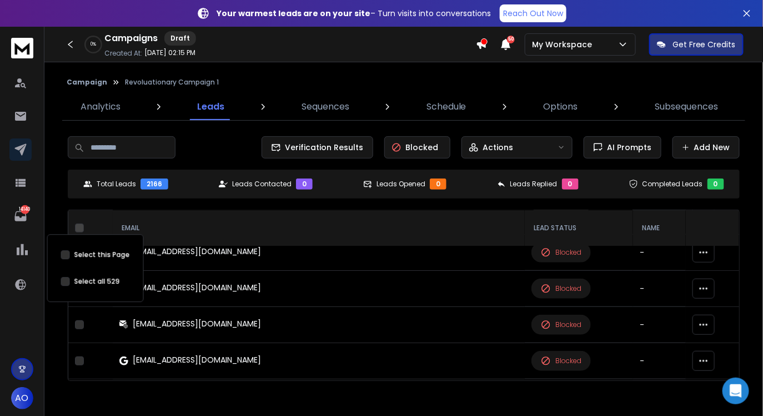
click at [65, 280] on button "Select this Page" at bounding box center [65, 281] width 9 height 9
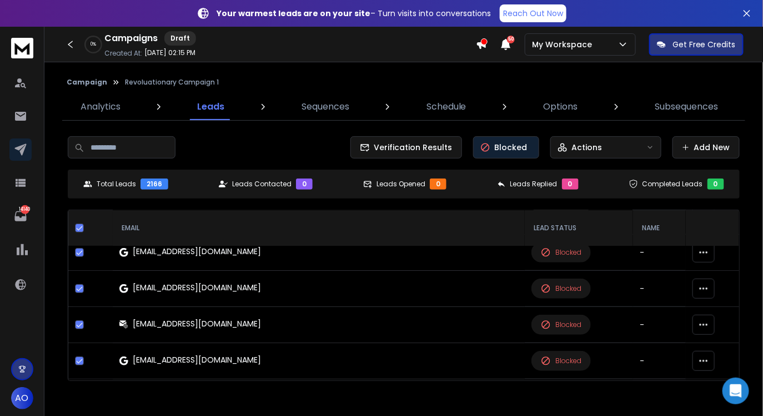
click at [503, 143] on p "Blocked" at bounding box center [511, 147] width 33 height 11
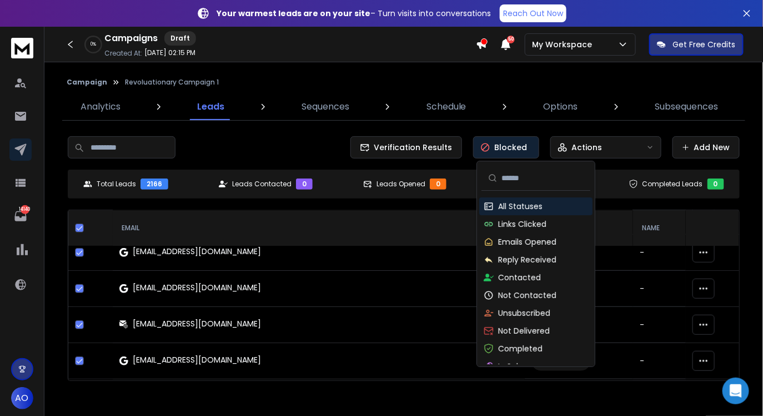
click at [502, 144] on p "Blocked" at bounding box center [511, 147] width 33 height 11
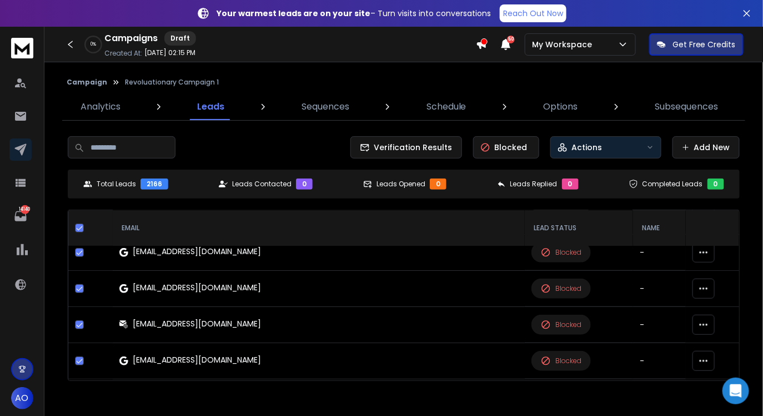
click at [602, 143] on p "Actions" at bounding box center [587, 147] width 31 height 11
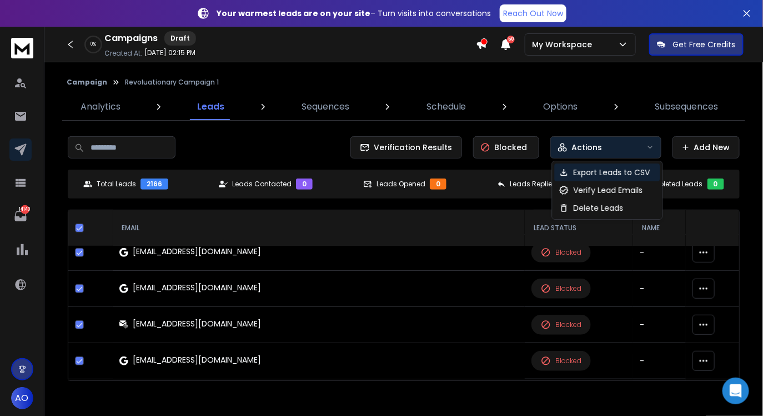
click at [602, 143] on p "Actions" at bounding box center [587, 147] width 31 height 11
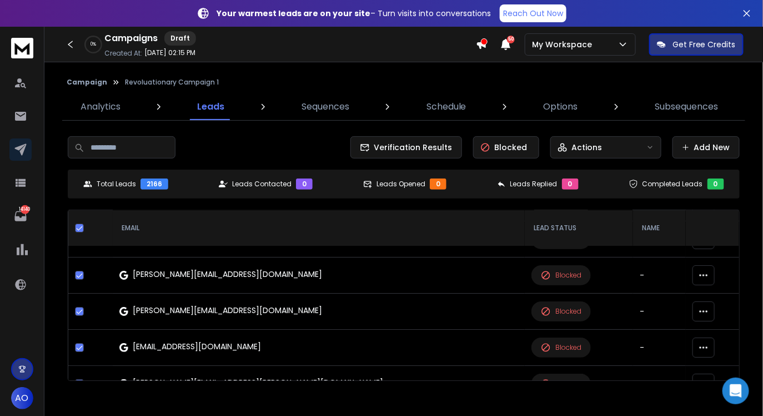
scroll to position [3157, 0]
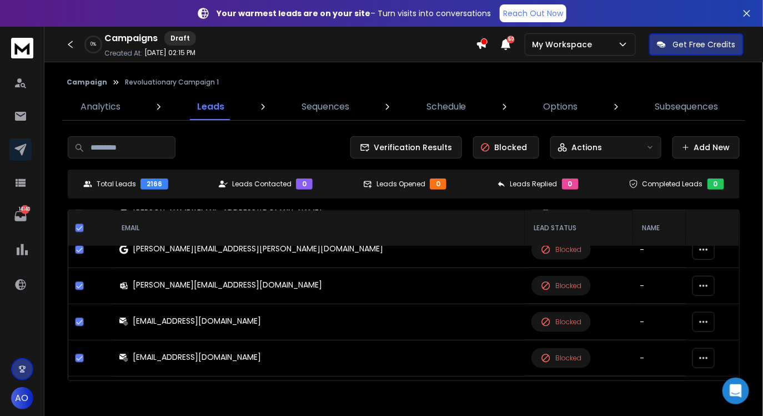
click at [693, 320] on button "button" at bounding box center [704, 322] width 22 height 20
click at [748, 272] on div "Campaign Revoluationary Campaign 1 Analytics Leads Sequences Schedule Options S…" at bounding box center [403, 223] width 719 height 323
click at [438, 152] on span "Verification Results" at bounding box center [411, 147] width 83 height 11
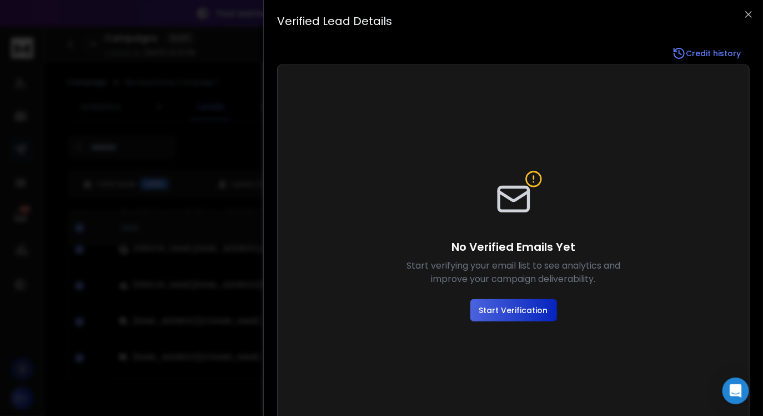
click at [236, 142] on div at bounding box center [381, 208] width 763 height 416
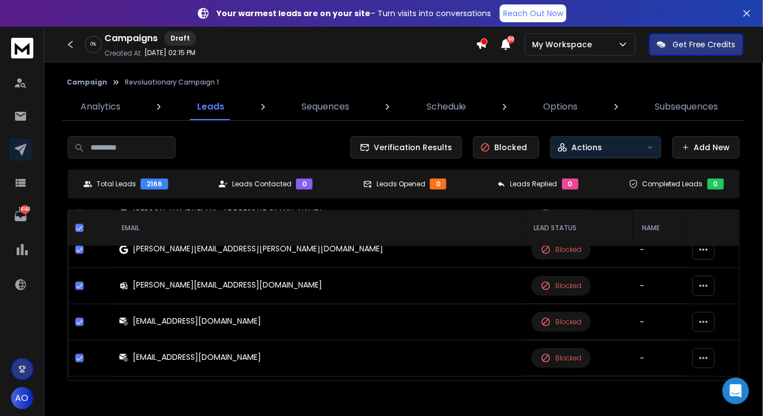
click at [597, 146] on p "Actions" at bounding box center [587, 147] width 31 height 11
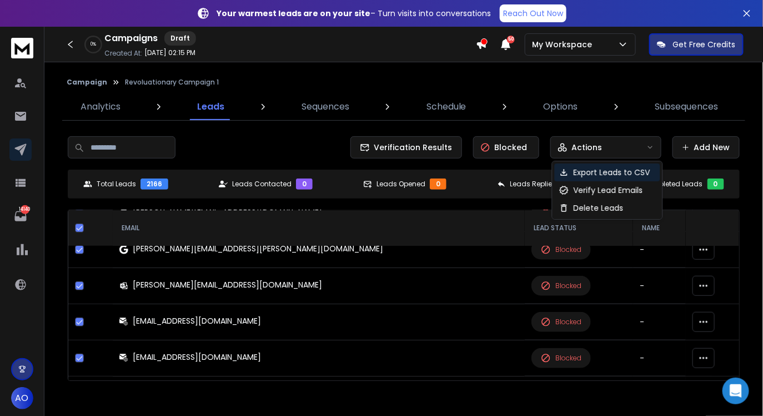
click at [395, 176] on div "Total Leads 2166 Leads Contacted 0 Leads Opened 0 Leads Replied 0 Completed Lea…" at bounding box center [404, 183] width 672 height 29
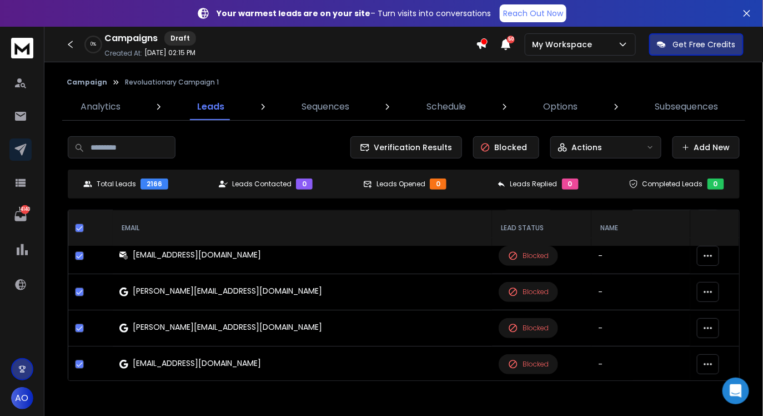
scroll to position [8522, 0]
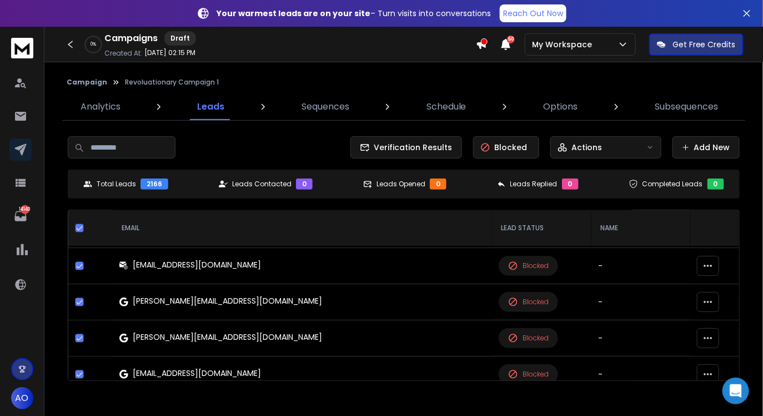
click at [703, 333] on icon "button" at bounding box center [708, 338] width 10 height 10
click at [592, 330] on td "-" at bounding box center [641, 338] width 99 height 36
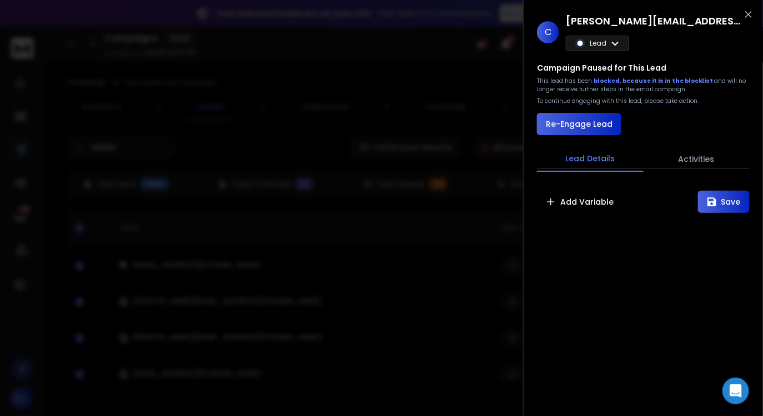
click at [602, 47] on p "Lead" at bounding box center [598, 43] width 17 height 9
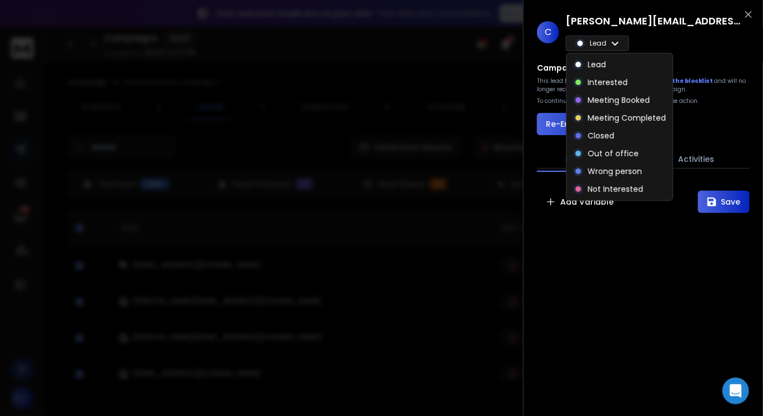
click at [667, 32] on div at bounding box center [381, 208] width 763 height 416
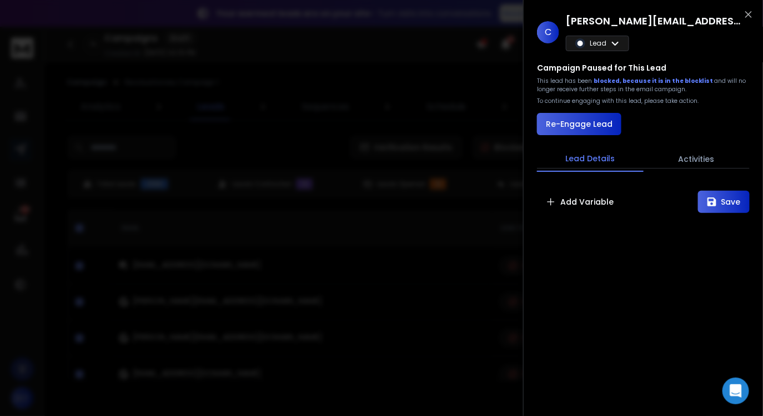
click at [595, 117] on button "Re-Engage Lead" at bounding box center [579, 124] width 84 height 22
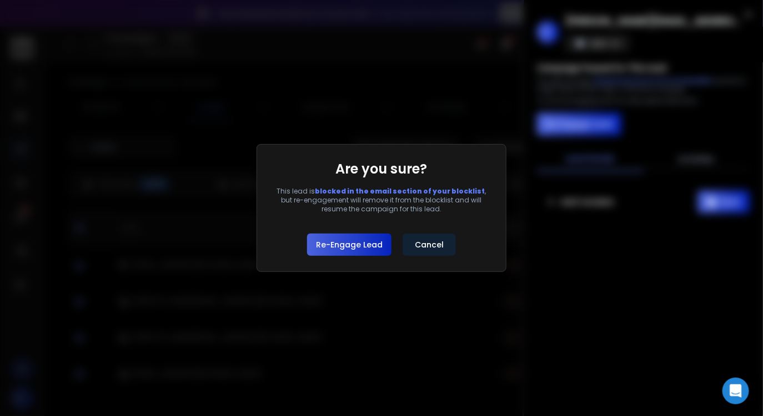
click at [343, 249] on button "Re-Engage Lead" at bounding box center [349, 244] width 84 height 22
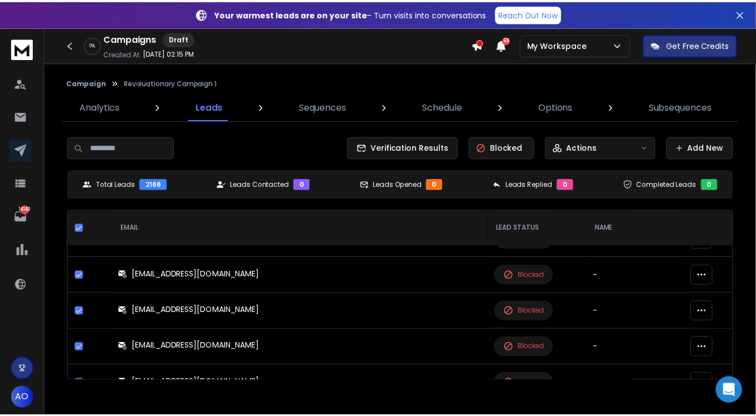
scroll to position [4986, 0]
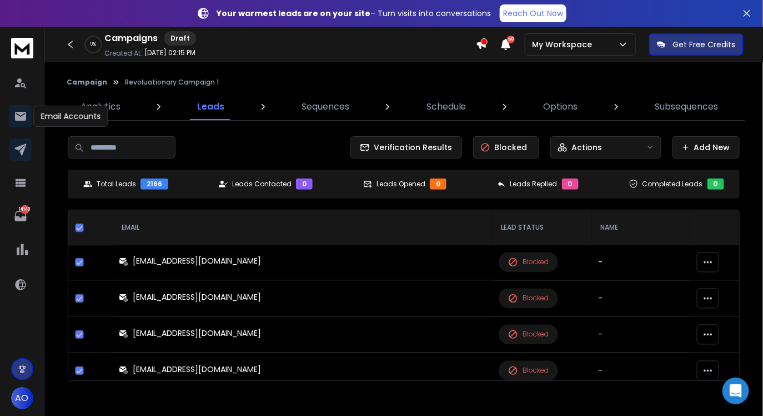
click at [21, 122] on icon at bounding box center [20, 115] width 13 height 13
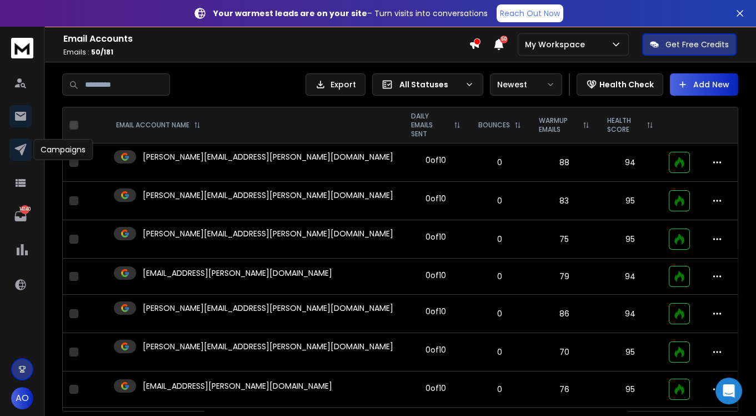
click at [20, 146] on icon at bounding box center [20, 149] width 12 height 12
